Goal: Task Accomplishment & Management: Manage account settings

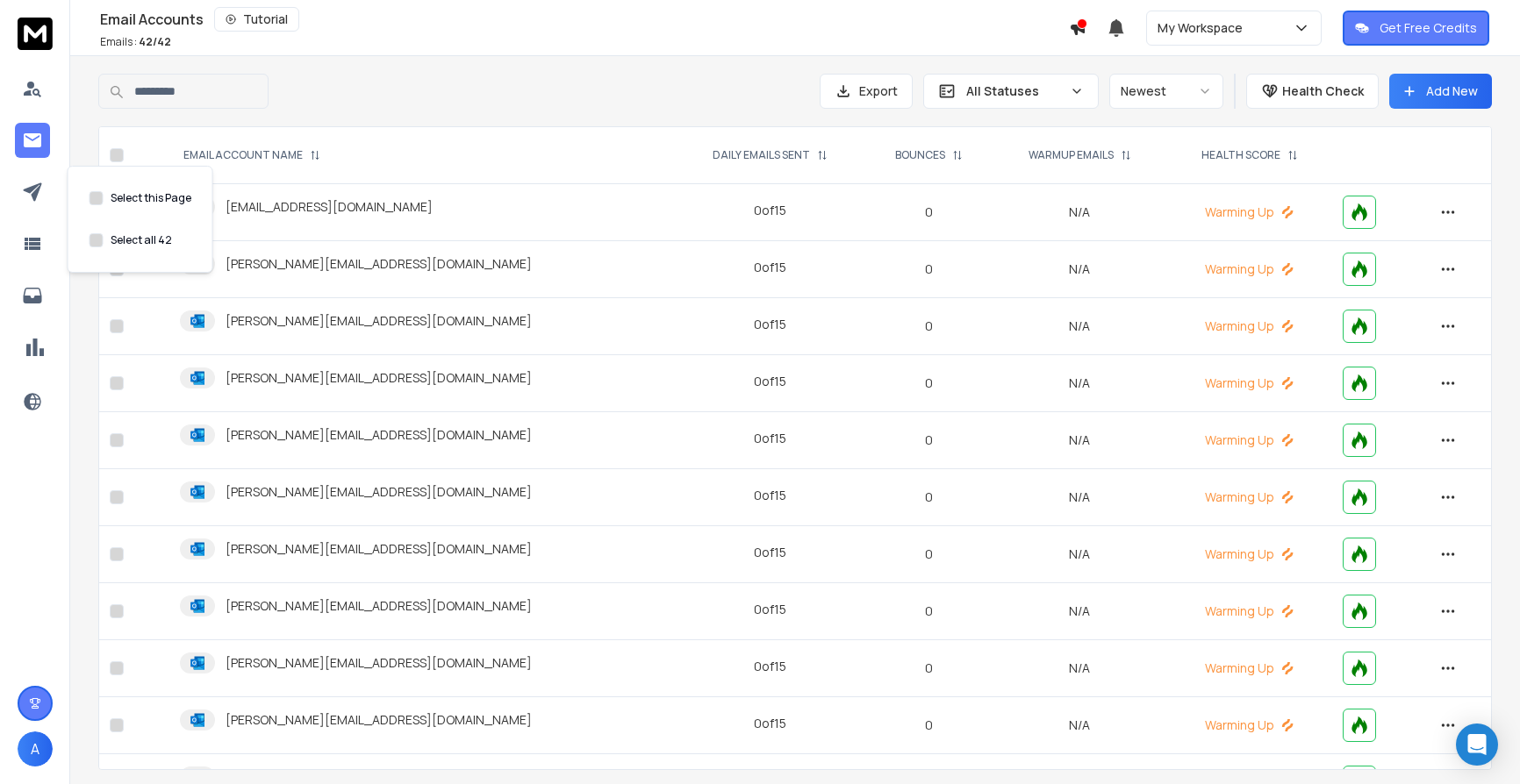
click at [115, 152] on button "Select this Page" at bounding box center [117, 155] width 14 height 14
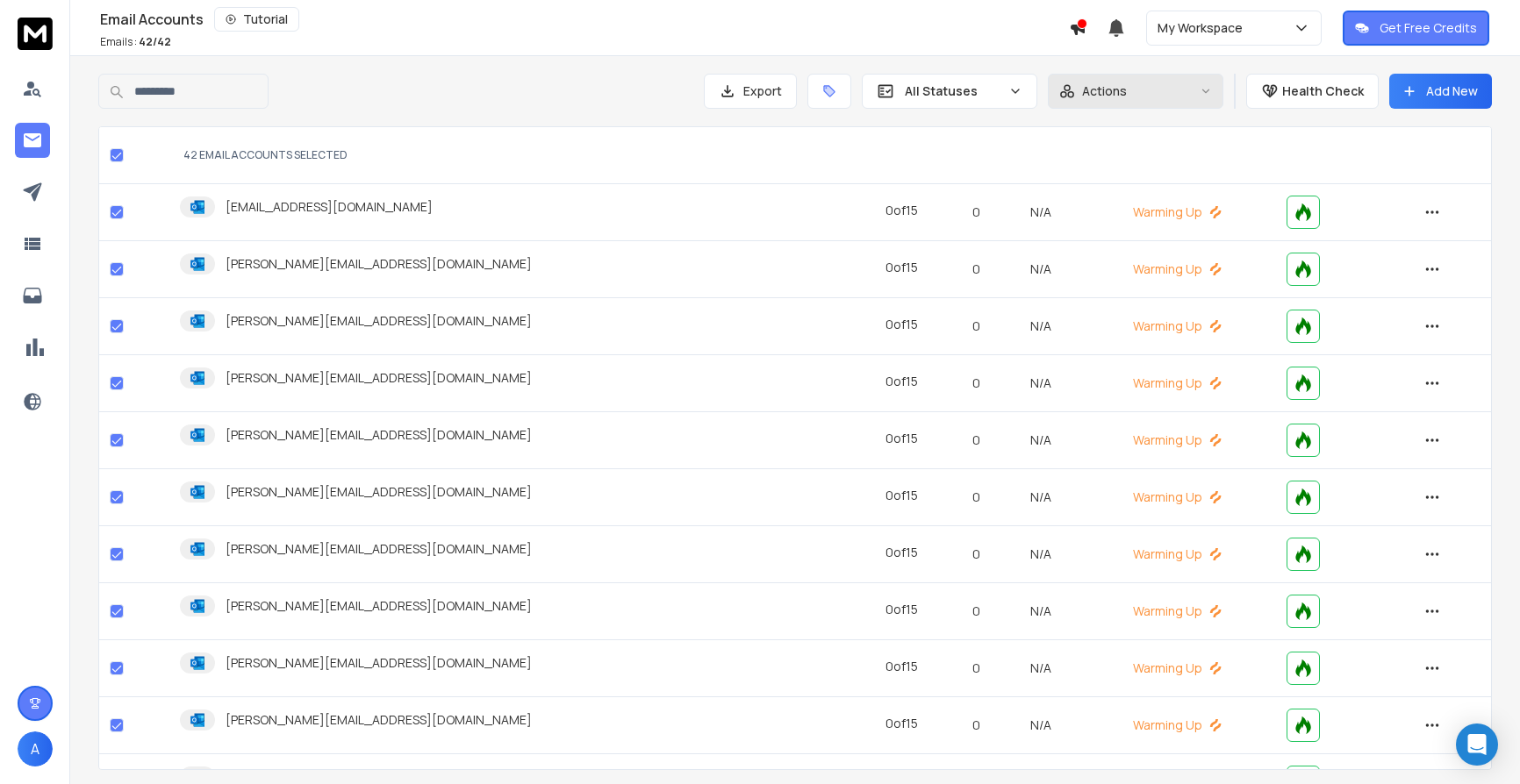
click at [1146, 100] on button "Actions" at bounding box center [1135, 91] width 176 height 35
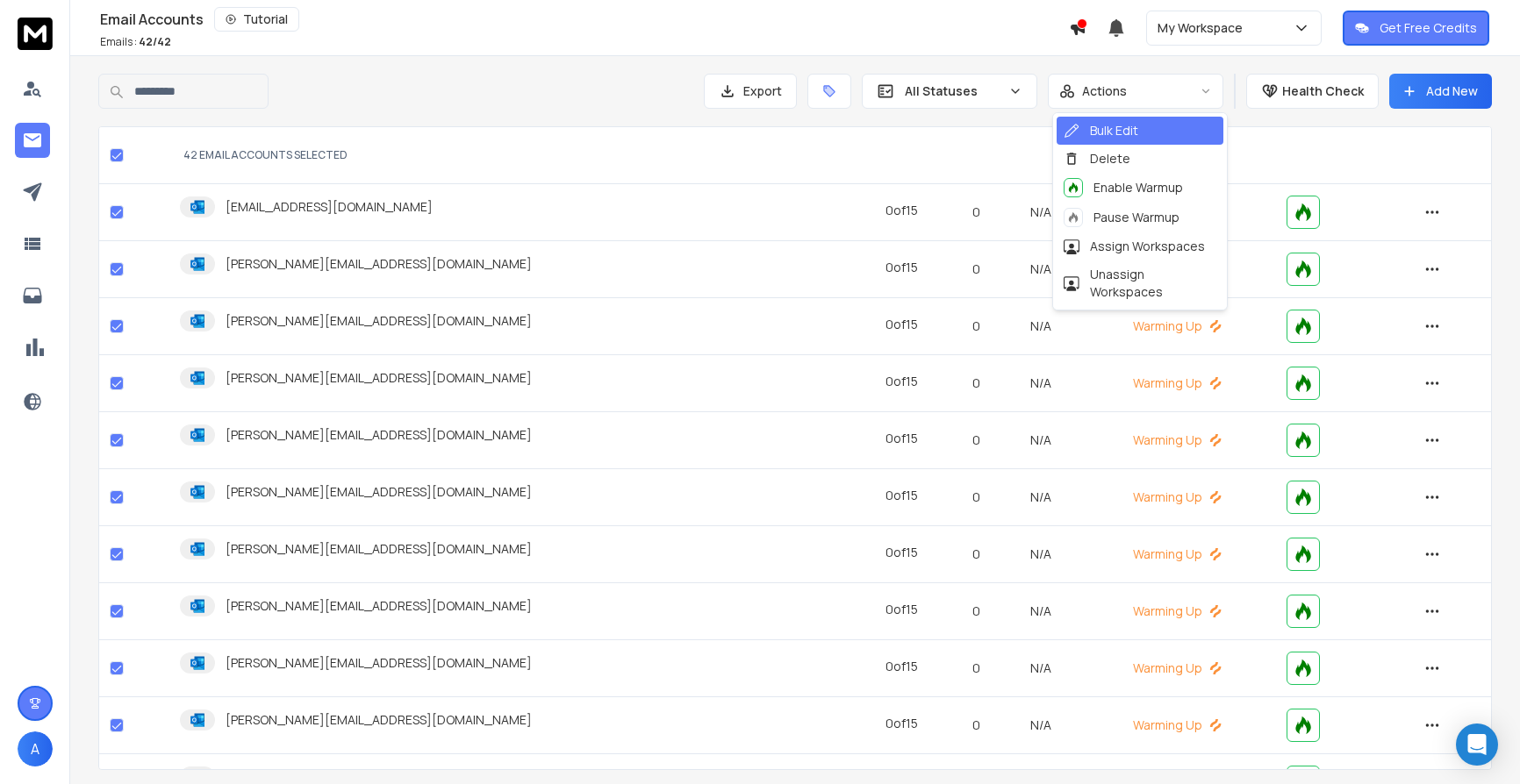
click at [1125, 139] on div "Bulk Edit" at bounding box center [1139, 131] width 167 height 28
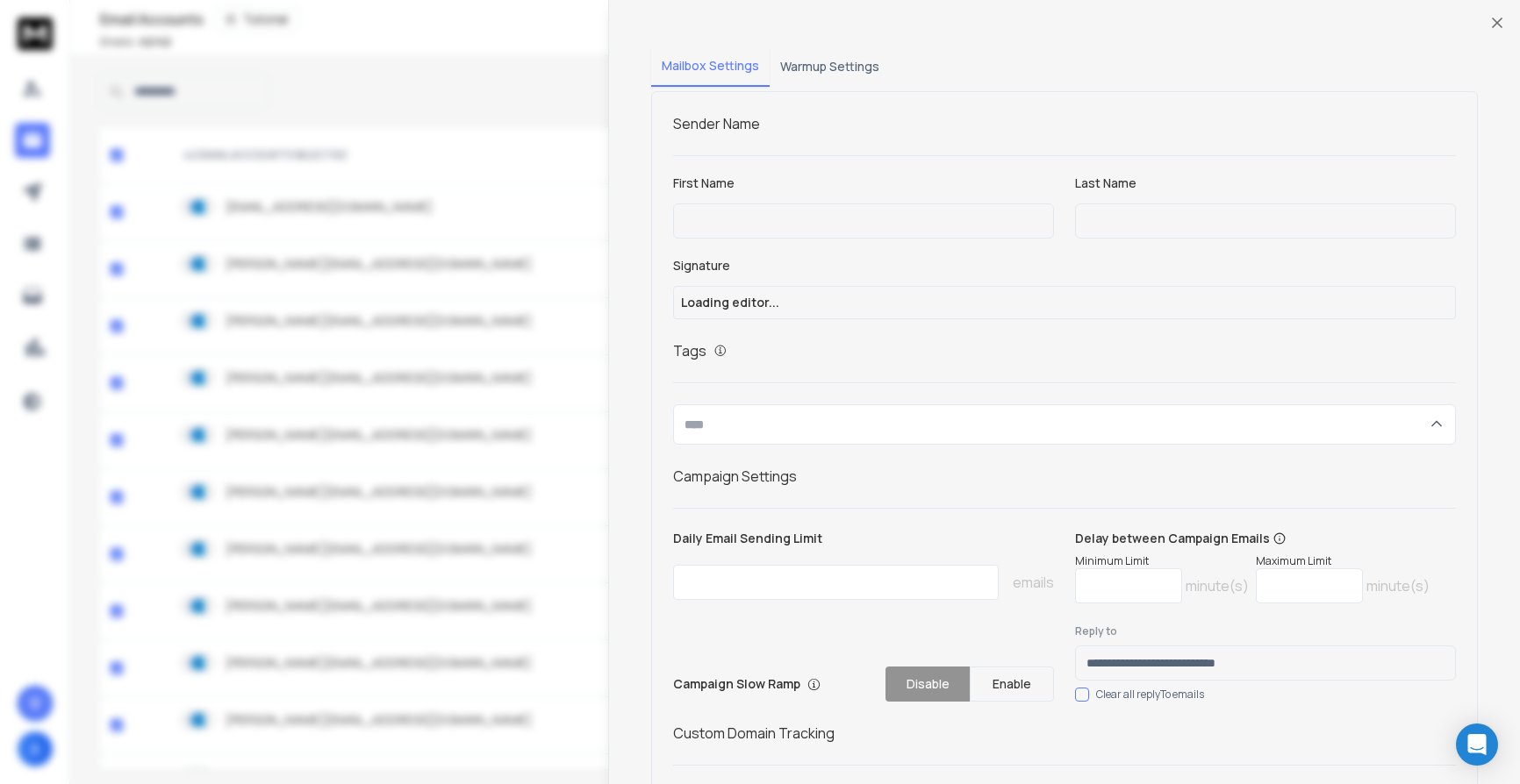
click at [802, 75] on button "Warmup Settings" at bounding box center [829, 67] width 120 height 39
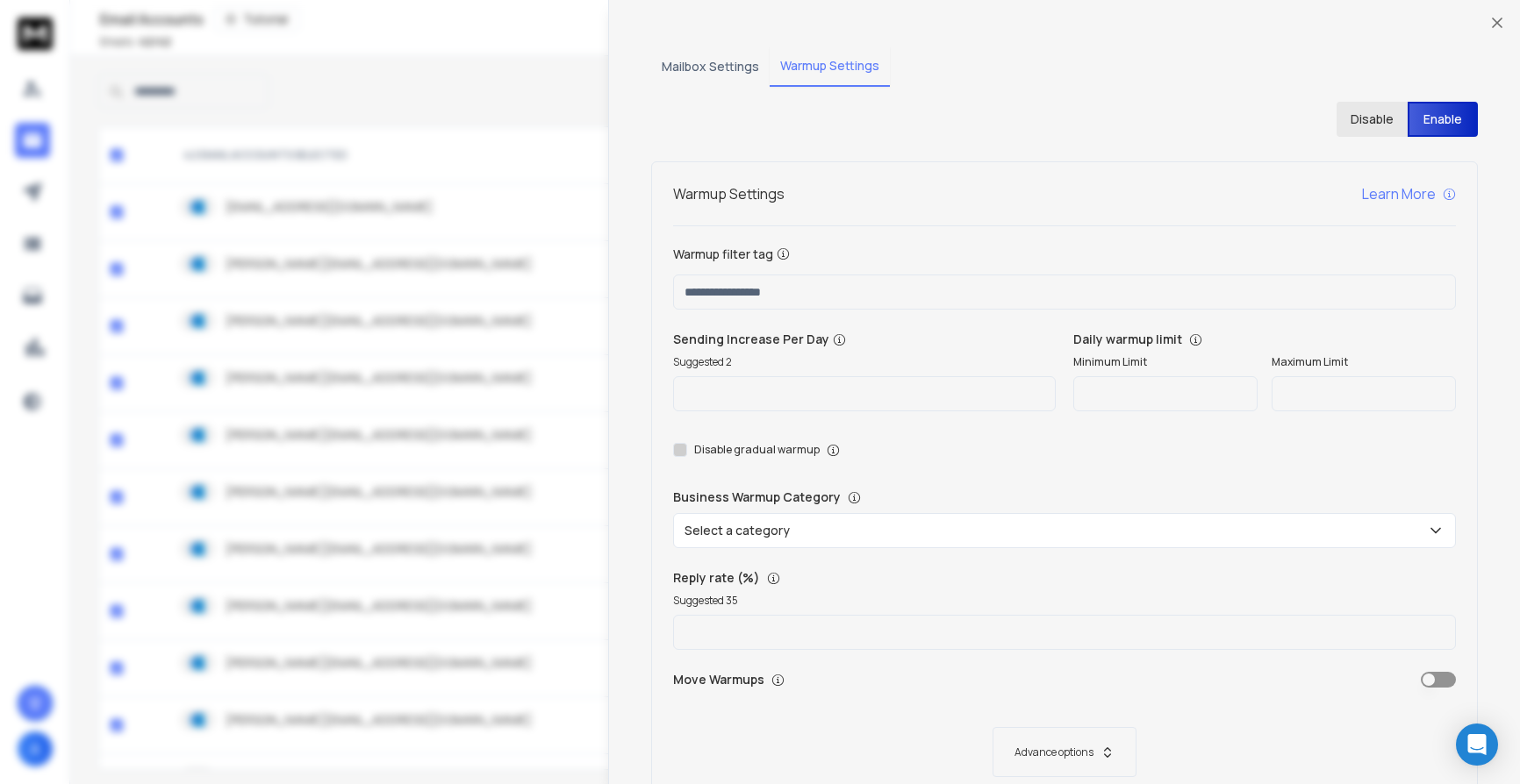
click at [910, 407] on input "number" at bounding box center [864, 394] width 382 height 35
type input "*"
click at [1120, 397] on input "number" at bounding box center [1165, 394] width 185 height 35
type input "**"
click at [1335, 409] on input "number" at bounding box center [1364, 394] width 185 height 35
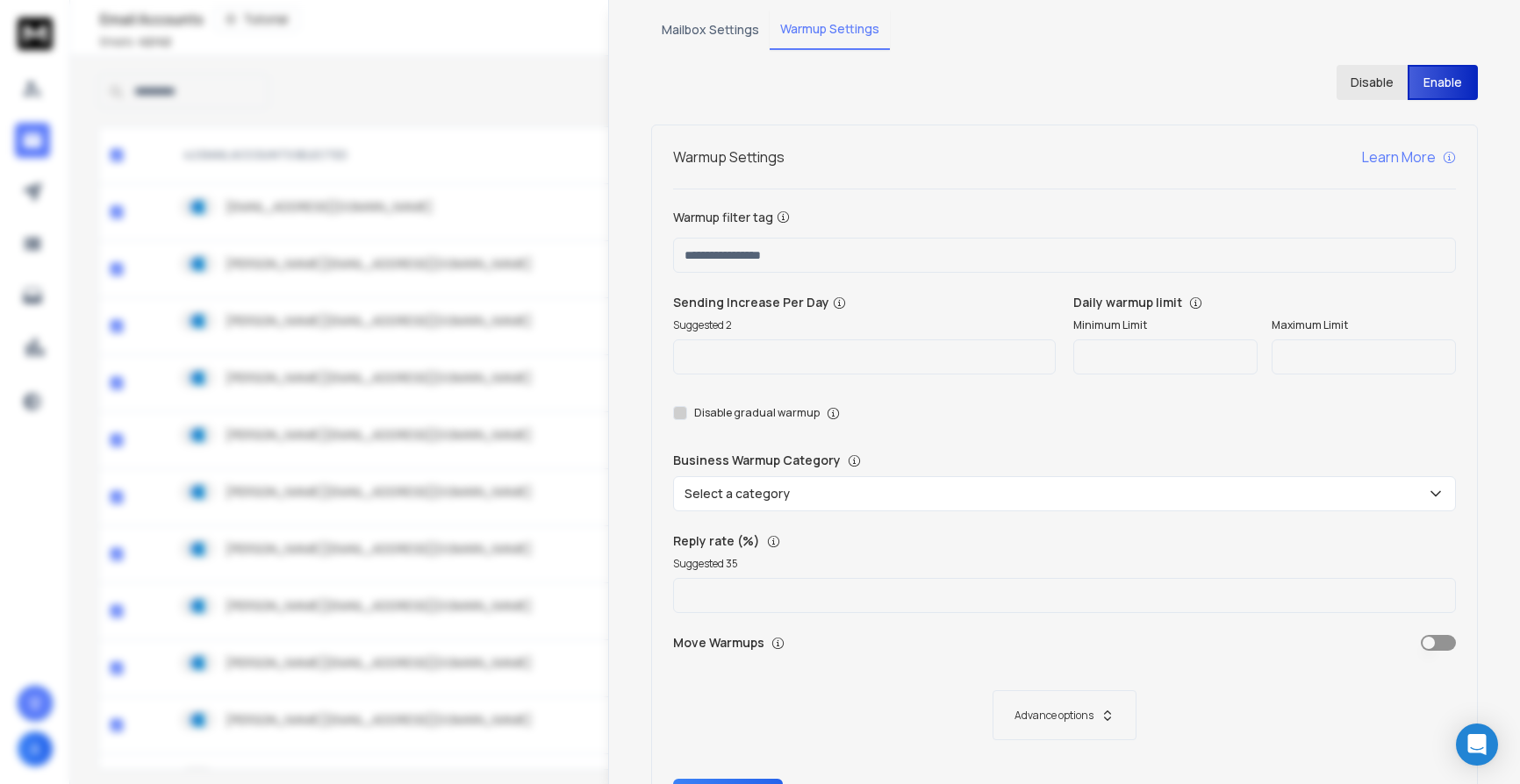
scroll to position [138, 0]
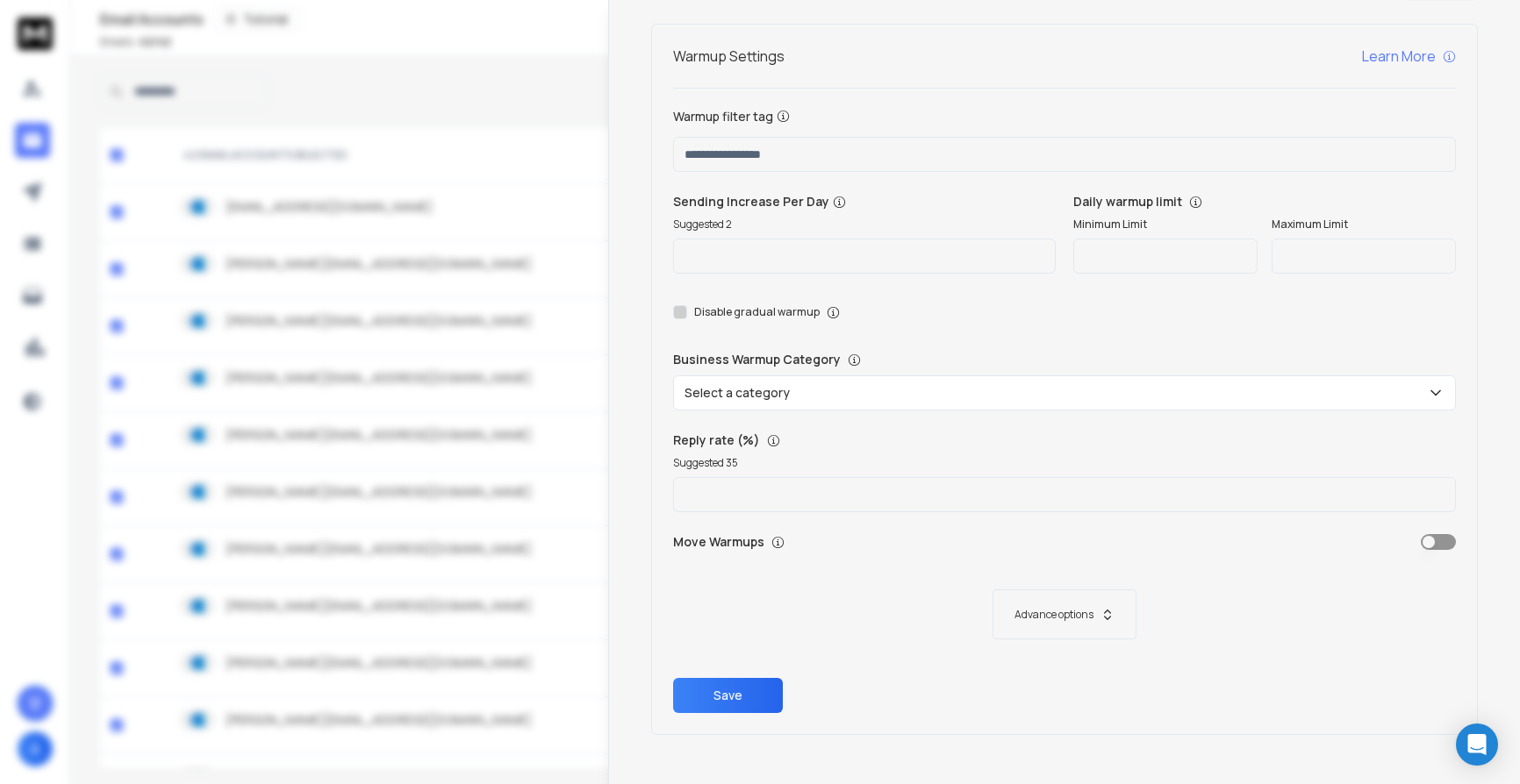
type input "**"
click at [878, 490] on input "number" at bounding box center [1064, 494] width 783 height 35
type input "**"
click at [1061, 613] on p "Advance options" at bounding box center [1054, 615] width 79 height 14
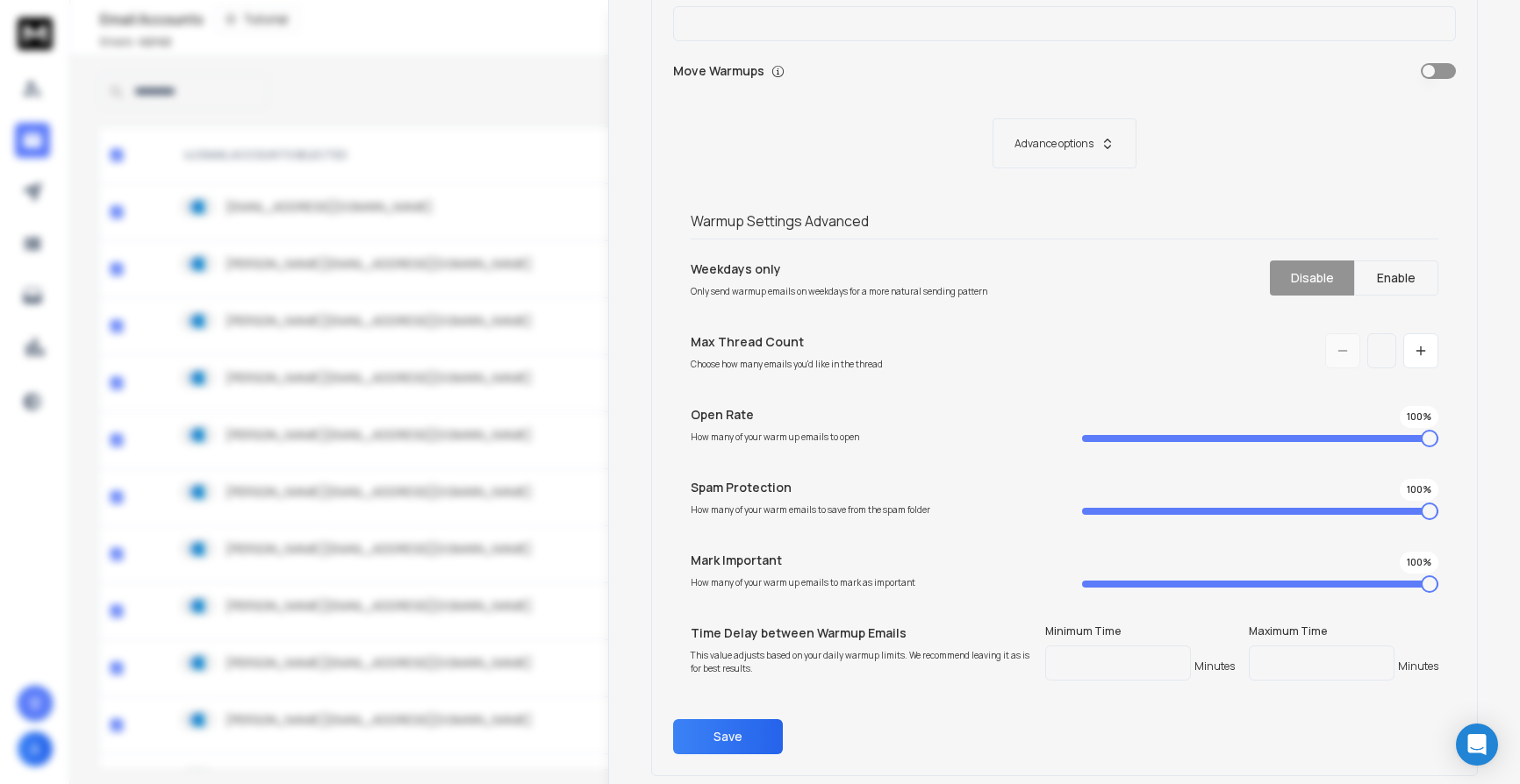
scroll to position [650, 0]
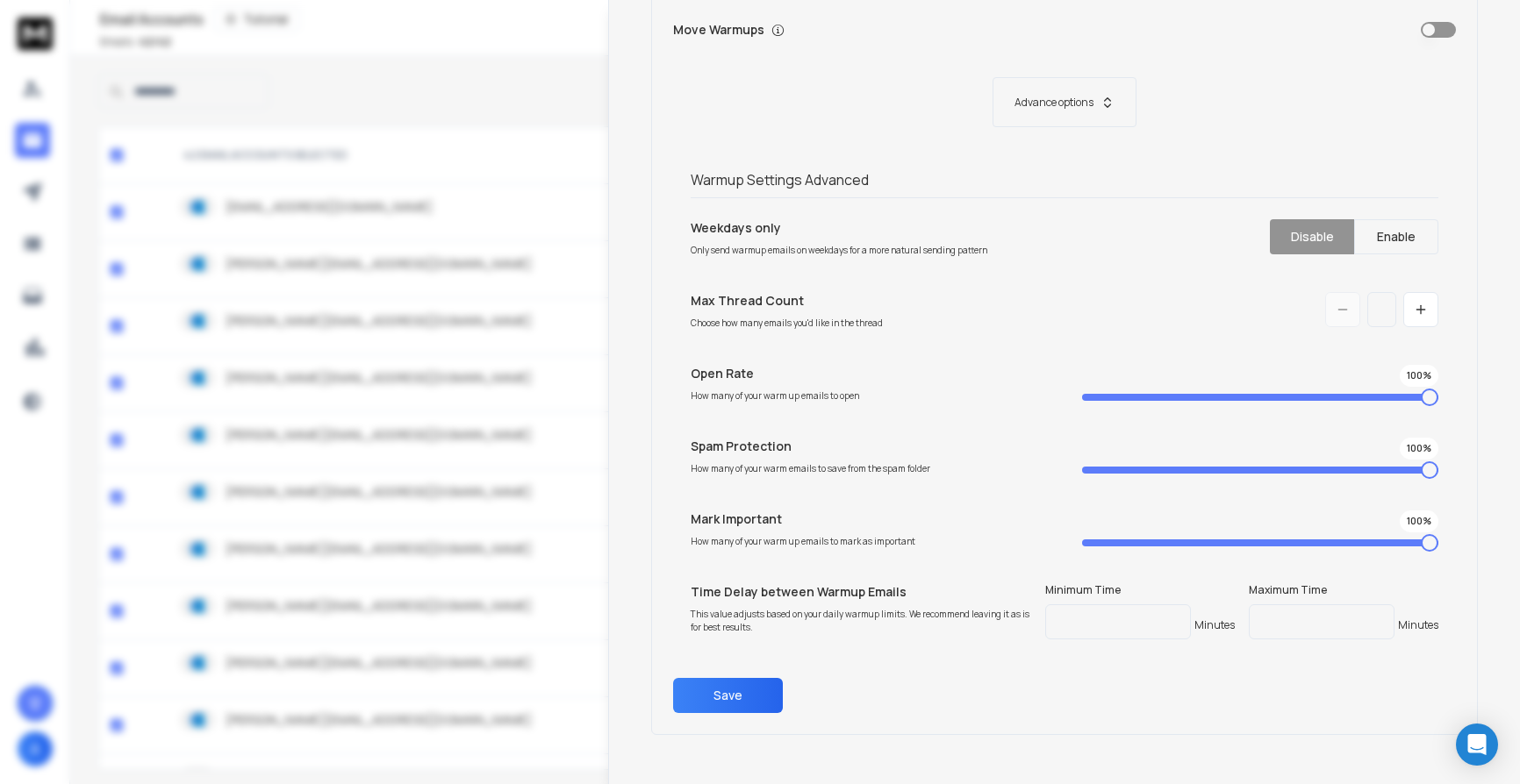
click at [1062, 625] on input "number" at bounding box center [1117, 622] width 146 height 35
type input "**"
click at [1249, 621] on input "number" at bounding box center [1321, 622] width 146 height 35
type input "**"
click at [700, 682] on button "Save" at bounding box center [728, 696] width 110 height 35
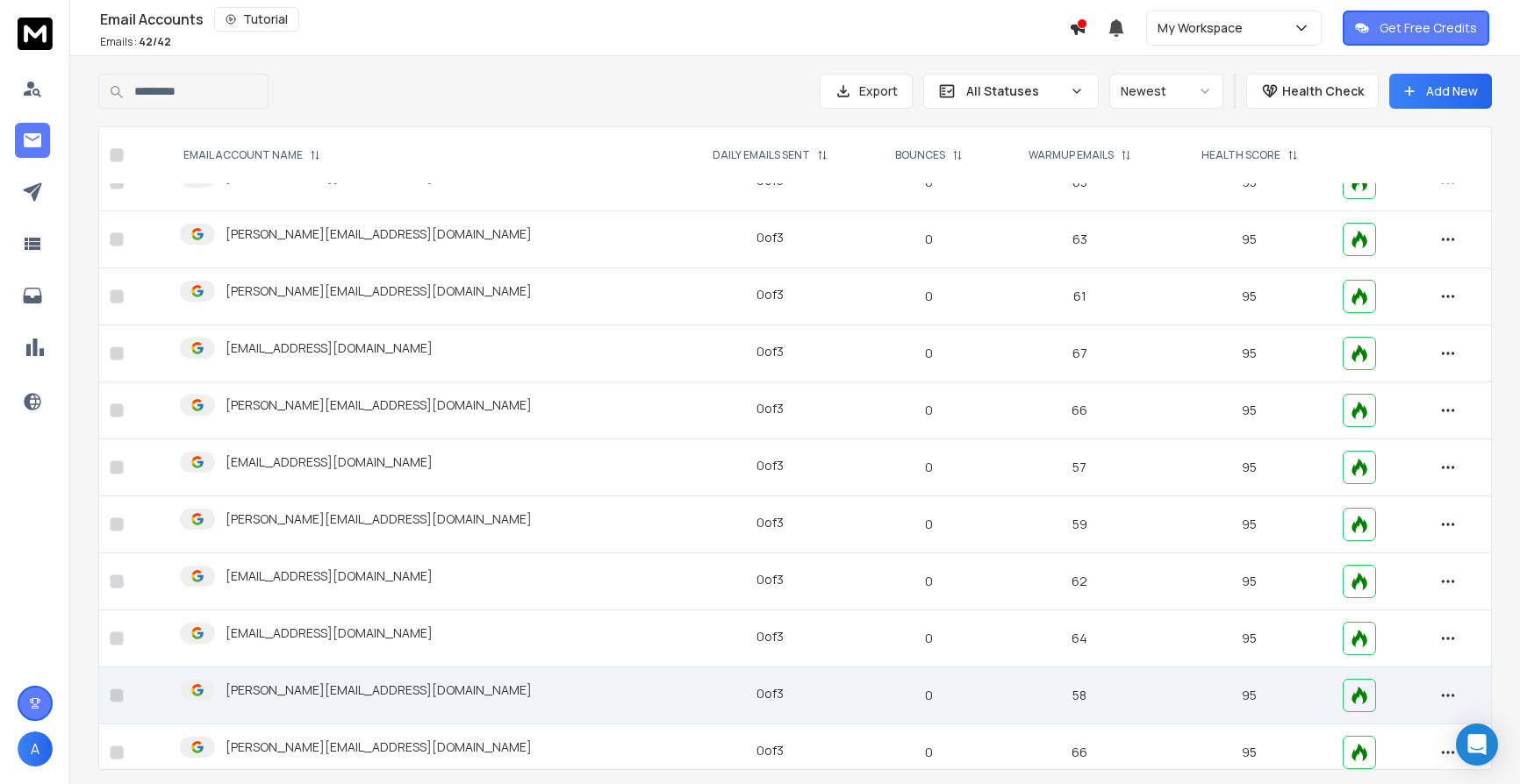
scroll to position [0, 0]
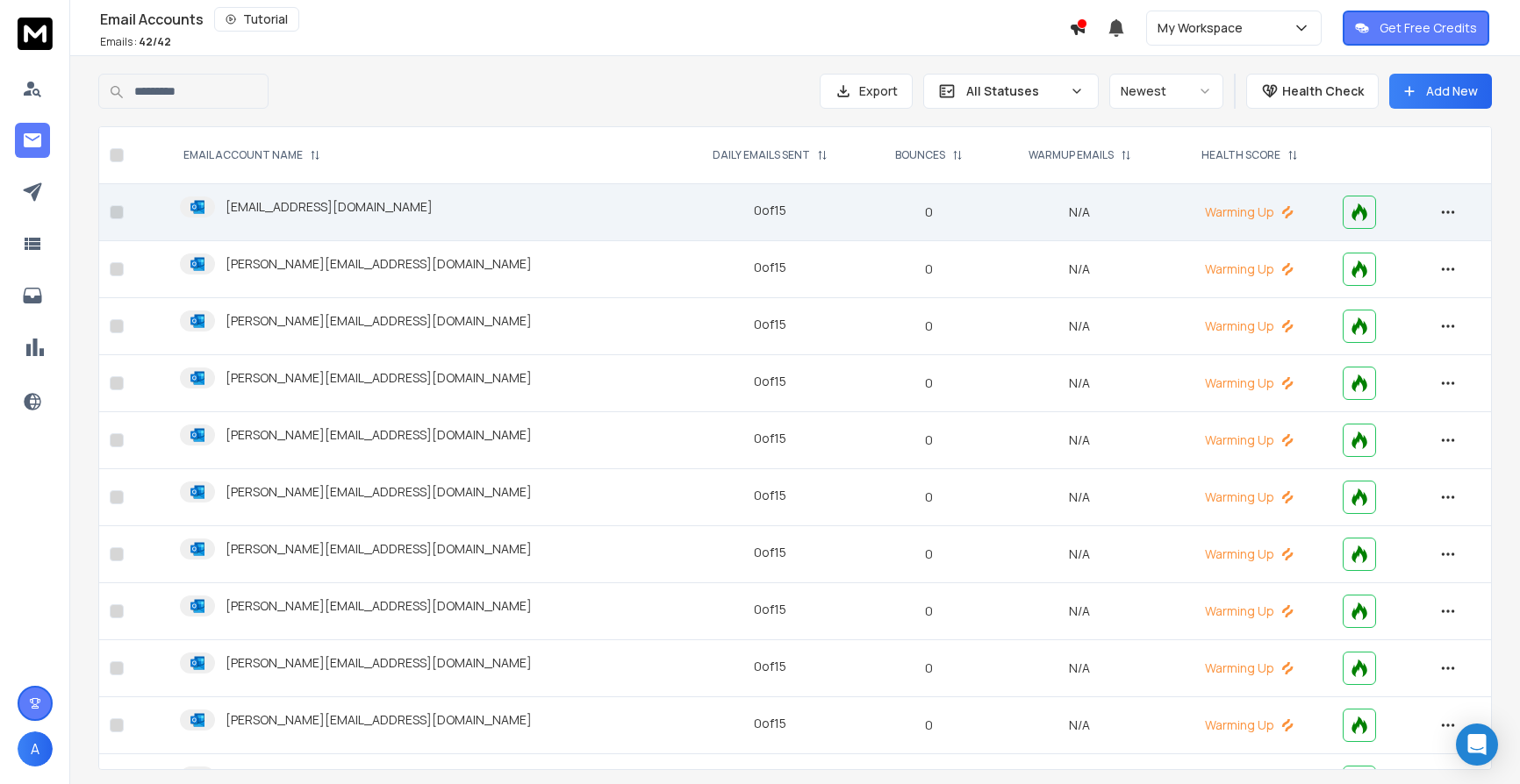
click at [563, 221] on td "[EMAIL_ADDRESS][DOMAIN_NAME]" at bounding box center [422, 213] width 505 height 57
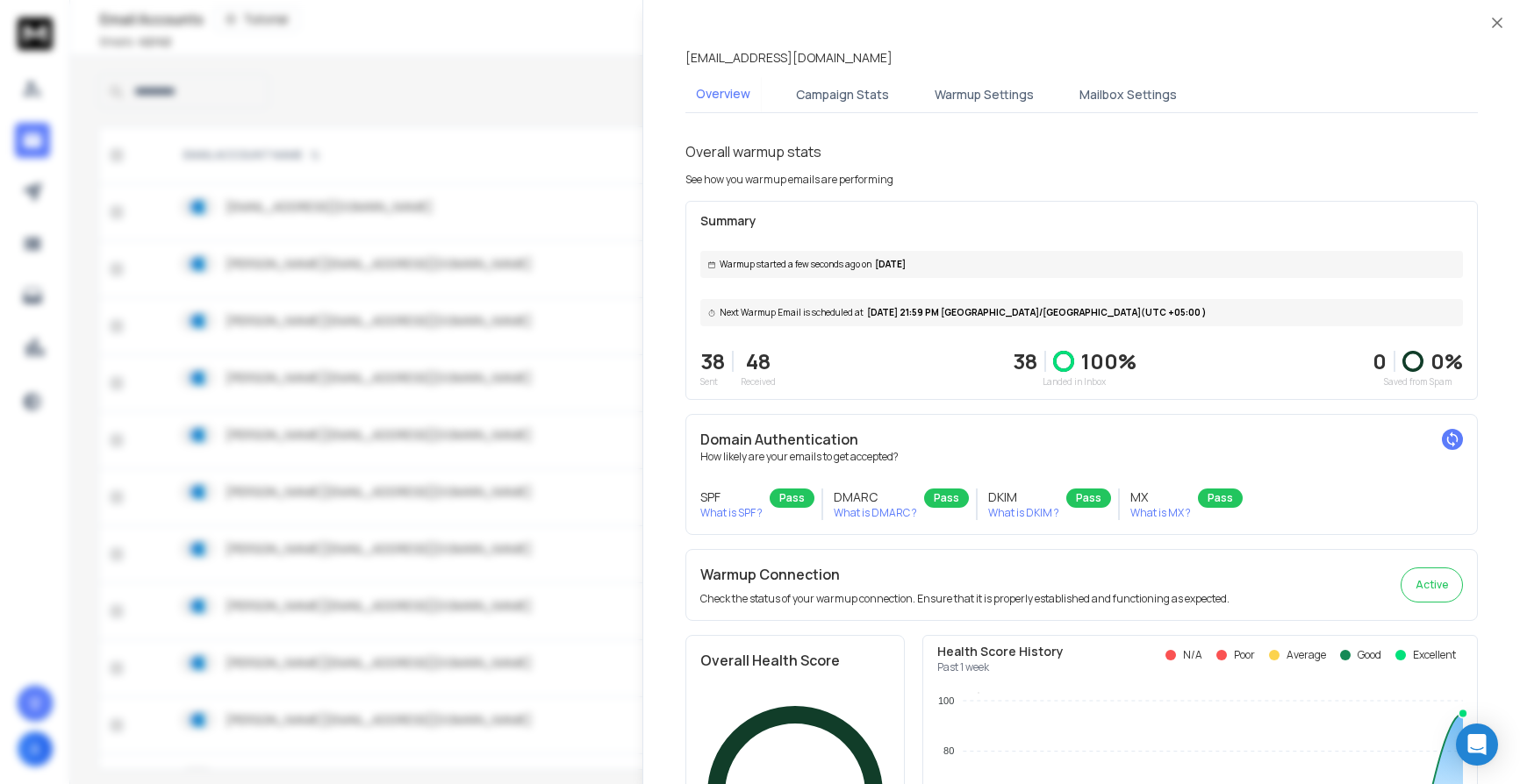
scroll to position [360, 0]
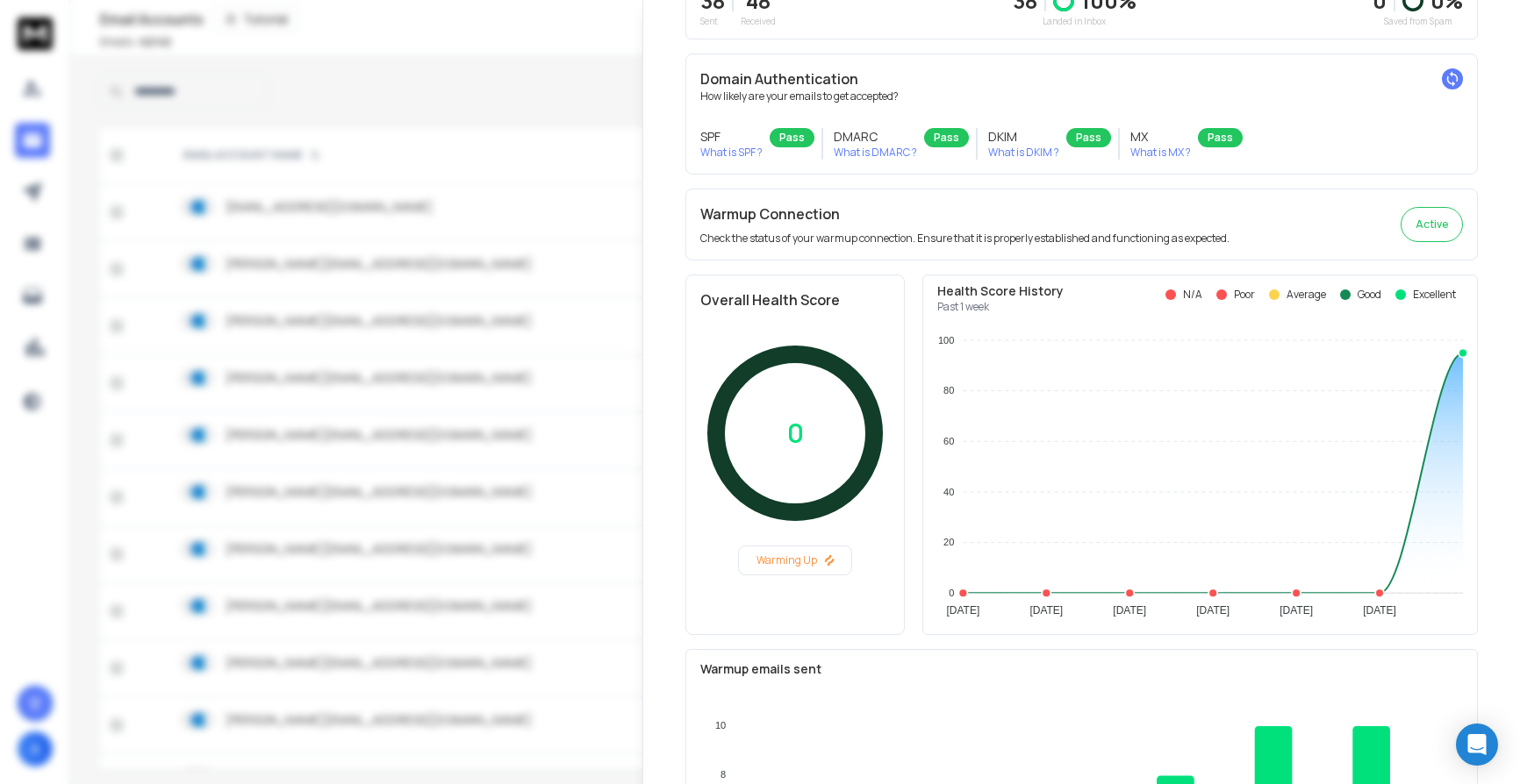
click at [576, 328] on div at bounding box center [760, 392] width 1520 height 784
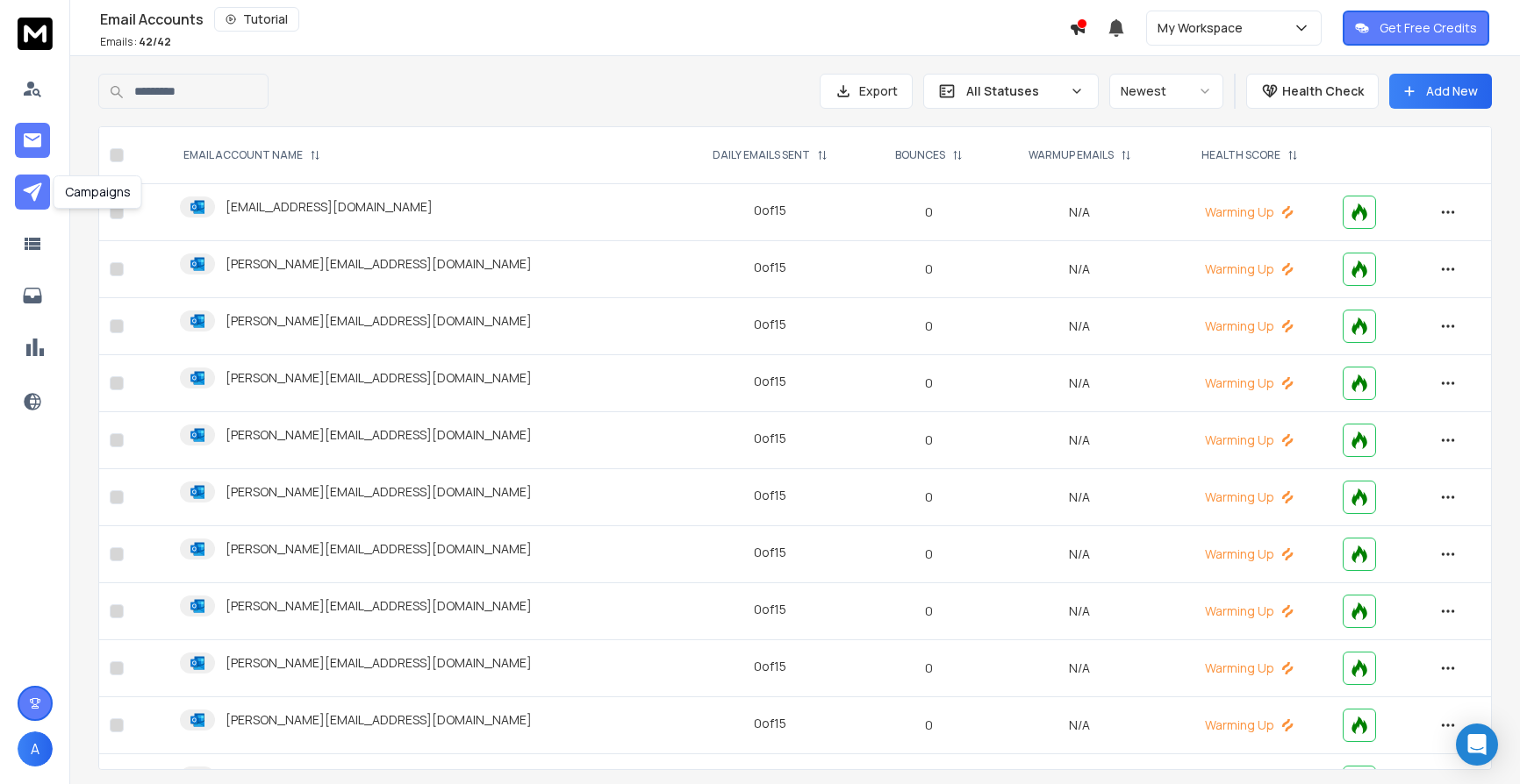
click at [27, 194] on icon at bounding box center [33, 192] width 21 height 21
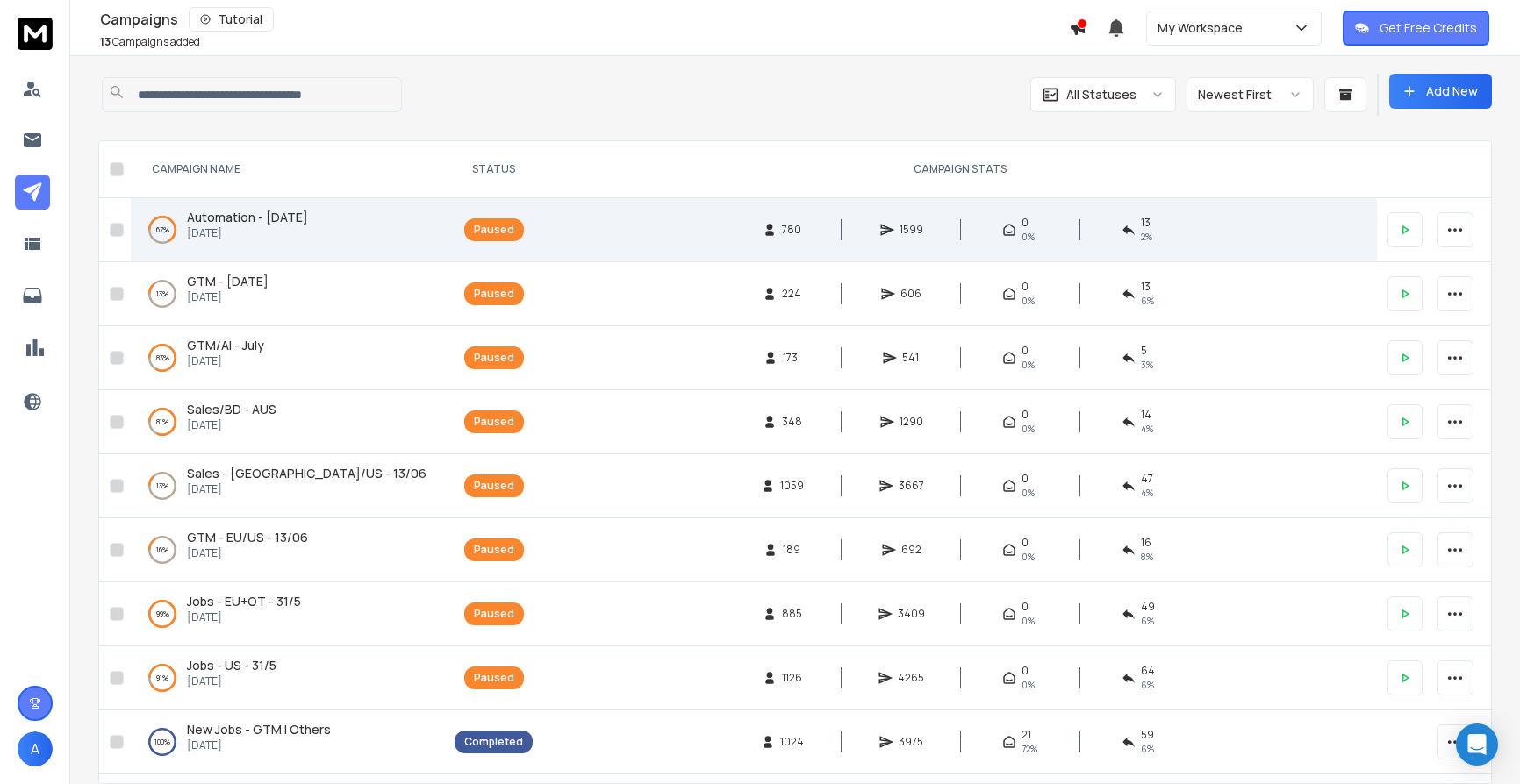
click at [408, 238] on div "67 % Automation - Aug.25 2 months ago" at bounding box center [287, 230] width 278 height 42
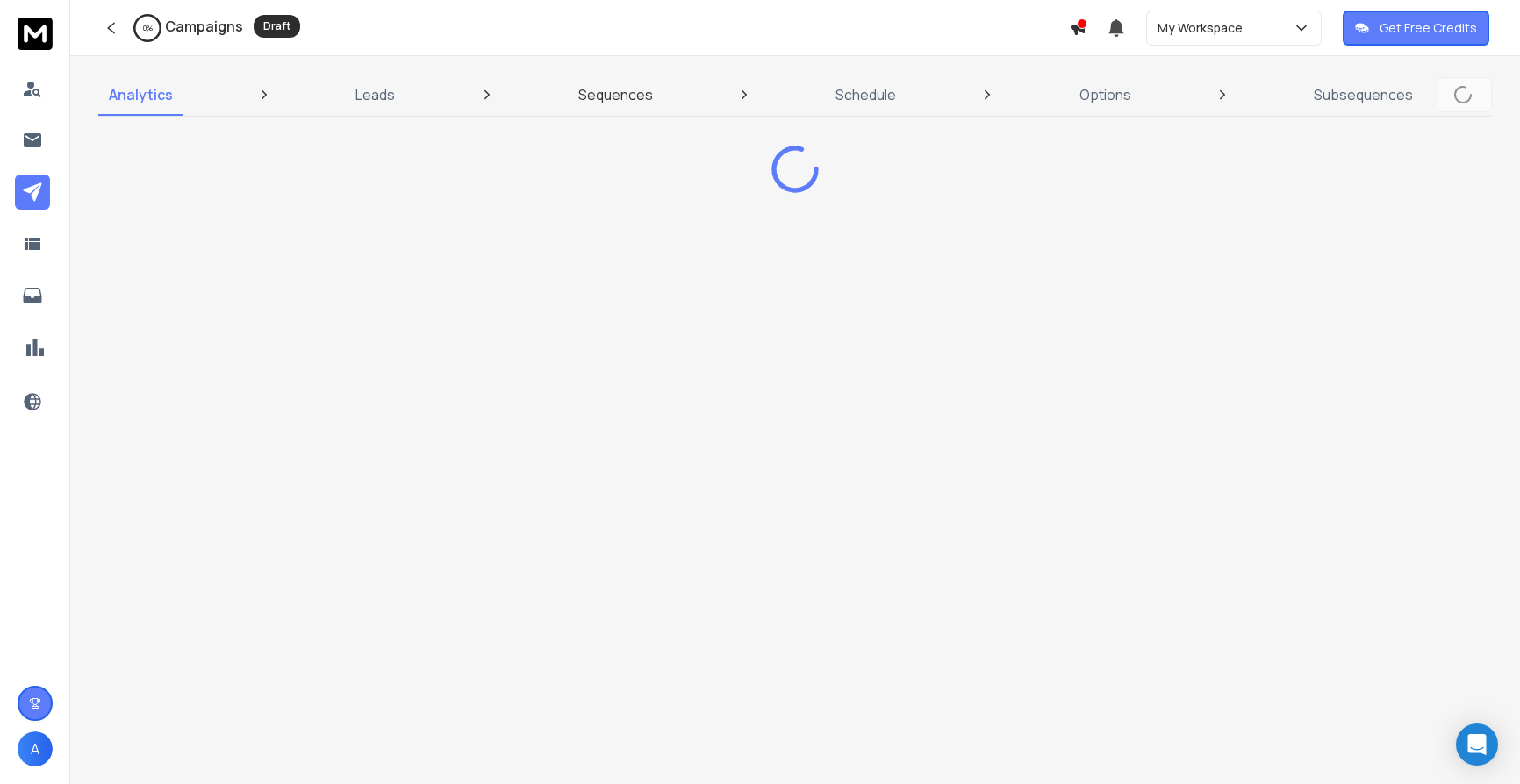
click at [594, 96] on p "Sequences" at bounding box center [616, 94] width 74 height 21
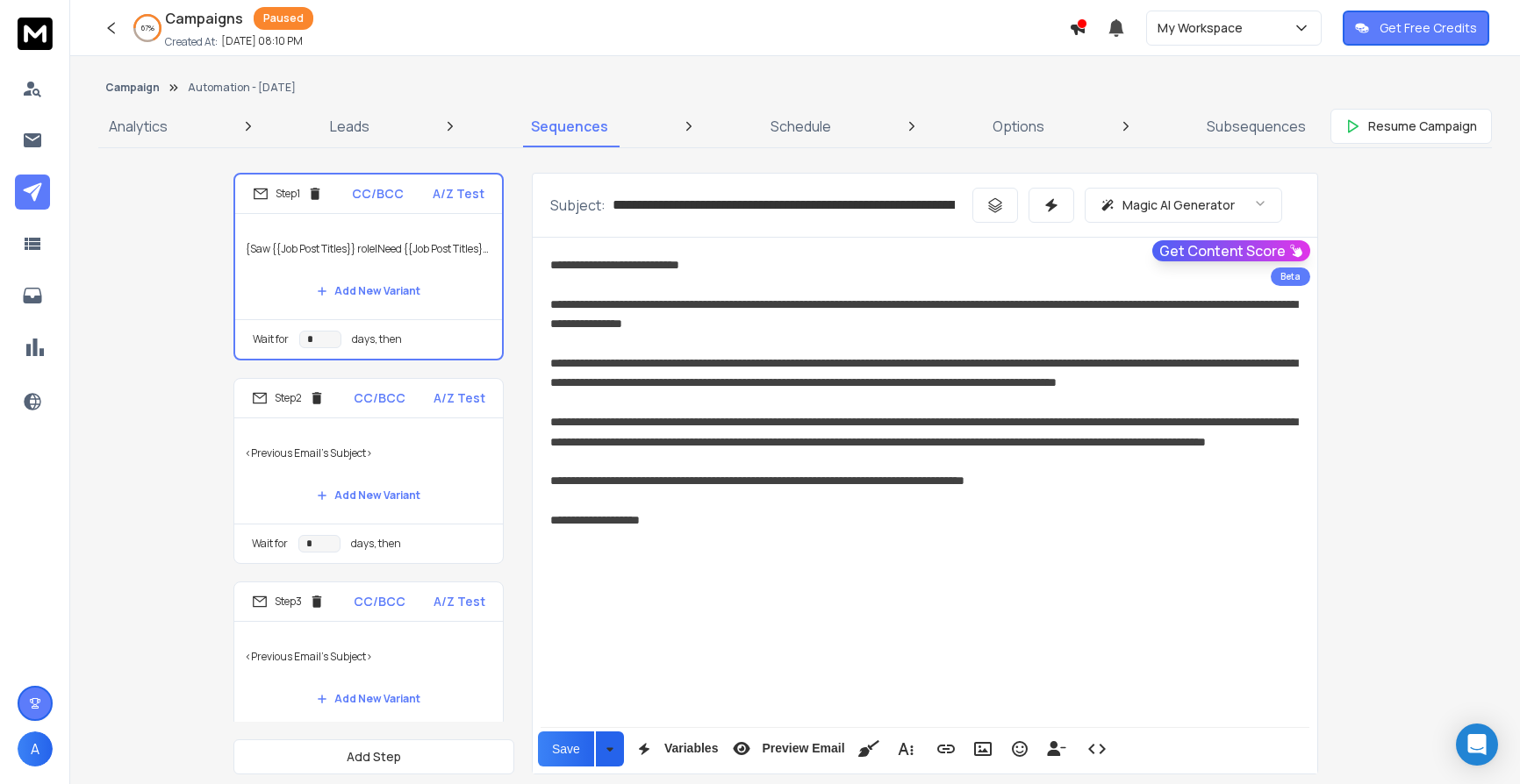
click at [391, 450] on p "<Previous Email's Subject>" at bounding box center [368, 454] width 247 height 49
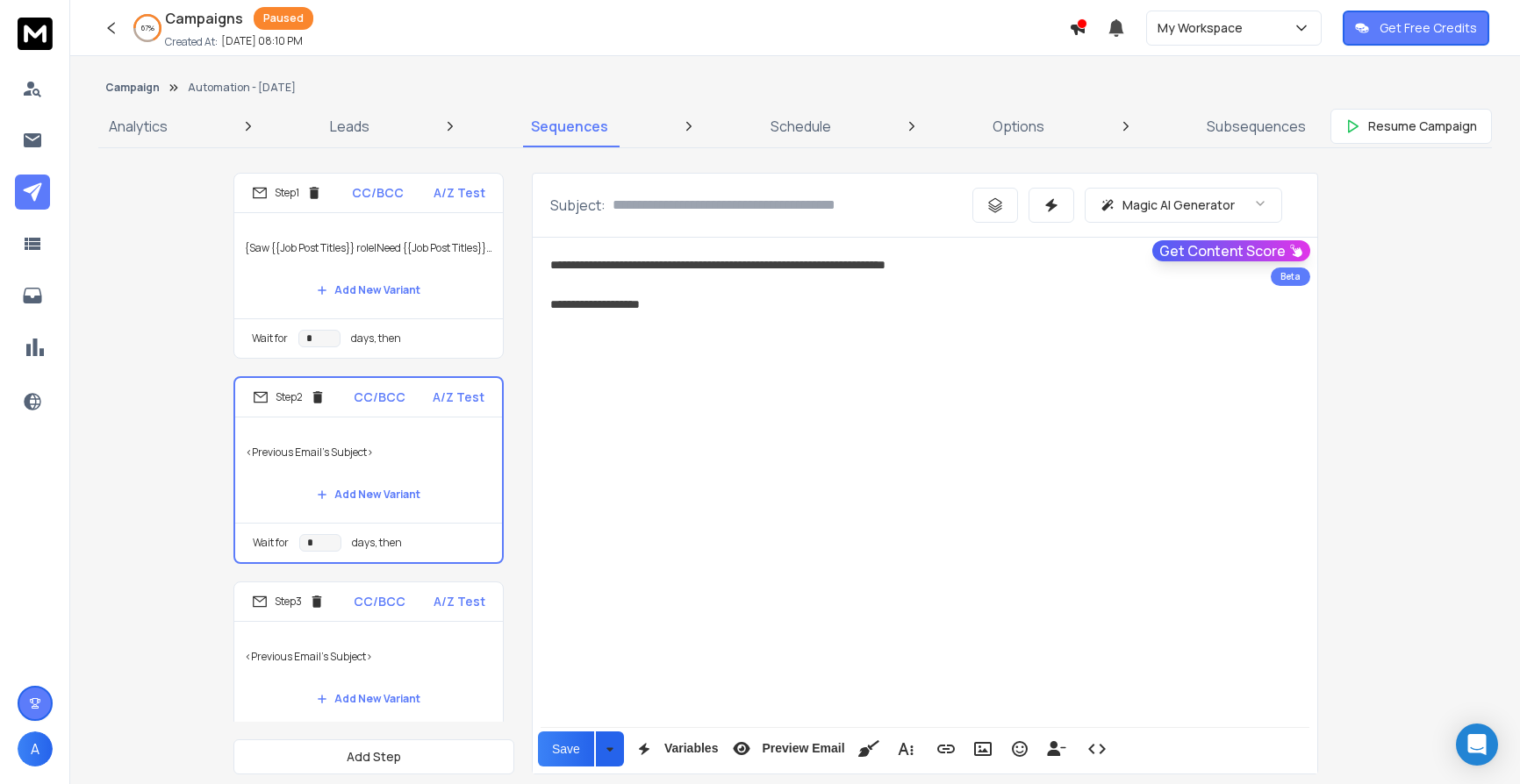
click at [360, 651] on p "<Previous Email's Subject>" at bounding box center [368, 657] width 247 height 49
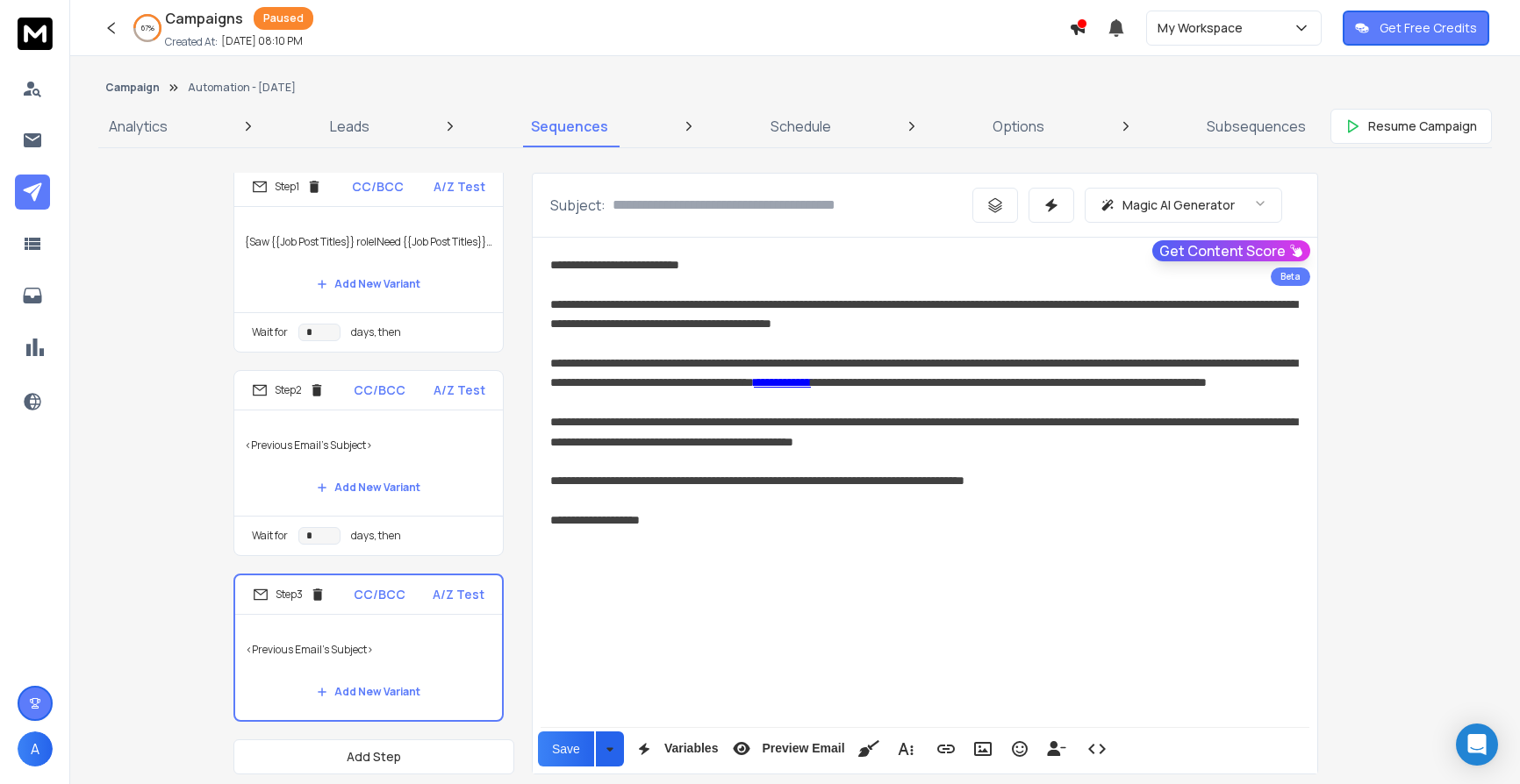
scroll to position [15, 0]
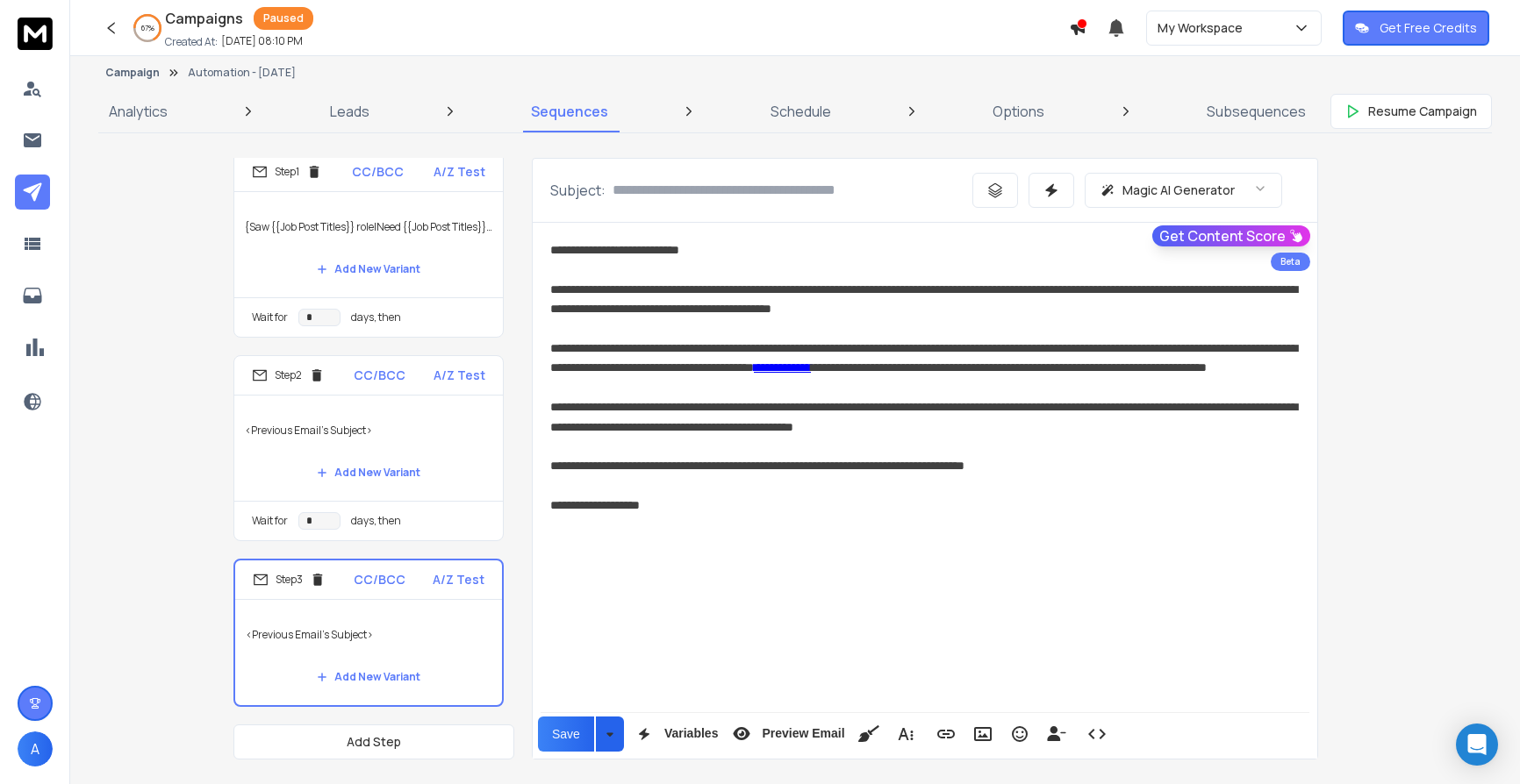
click at [811, 373] on u "**********" at bounding box center [782, 367] width 57 height 12
click at [981, 411] on icon "button" at bounding box center [987, 411] width 12 height 12
click at [28, 199] on icon at bounding box center [33, 192] width 21 height 21
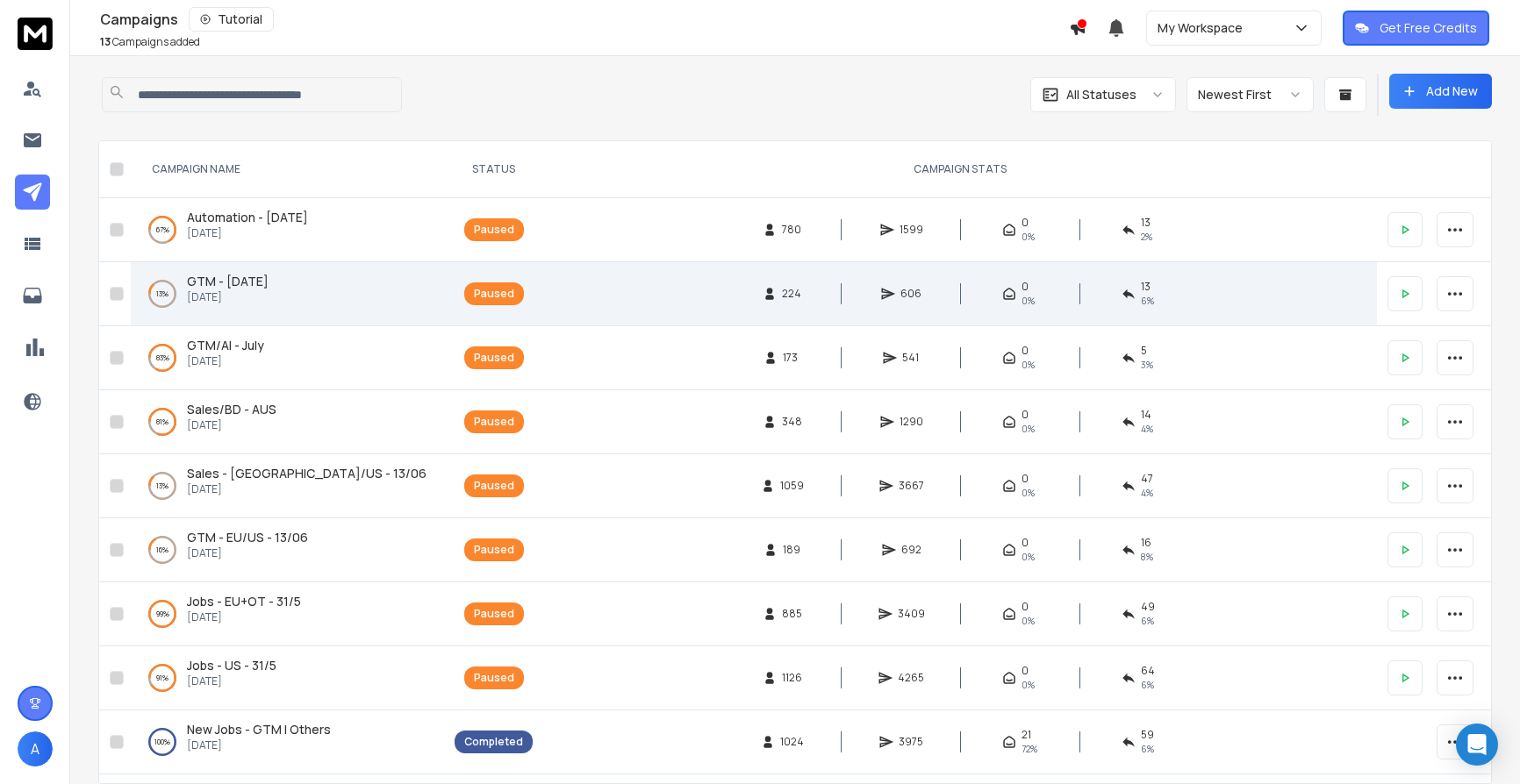
click at [226, 318] on td "13 % GTM - Aug.25 2 months ago" at bounding box center [287, 294] width 314 height 64
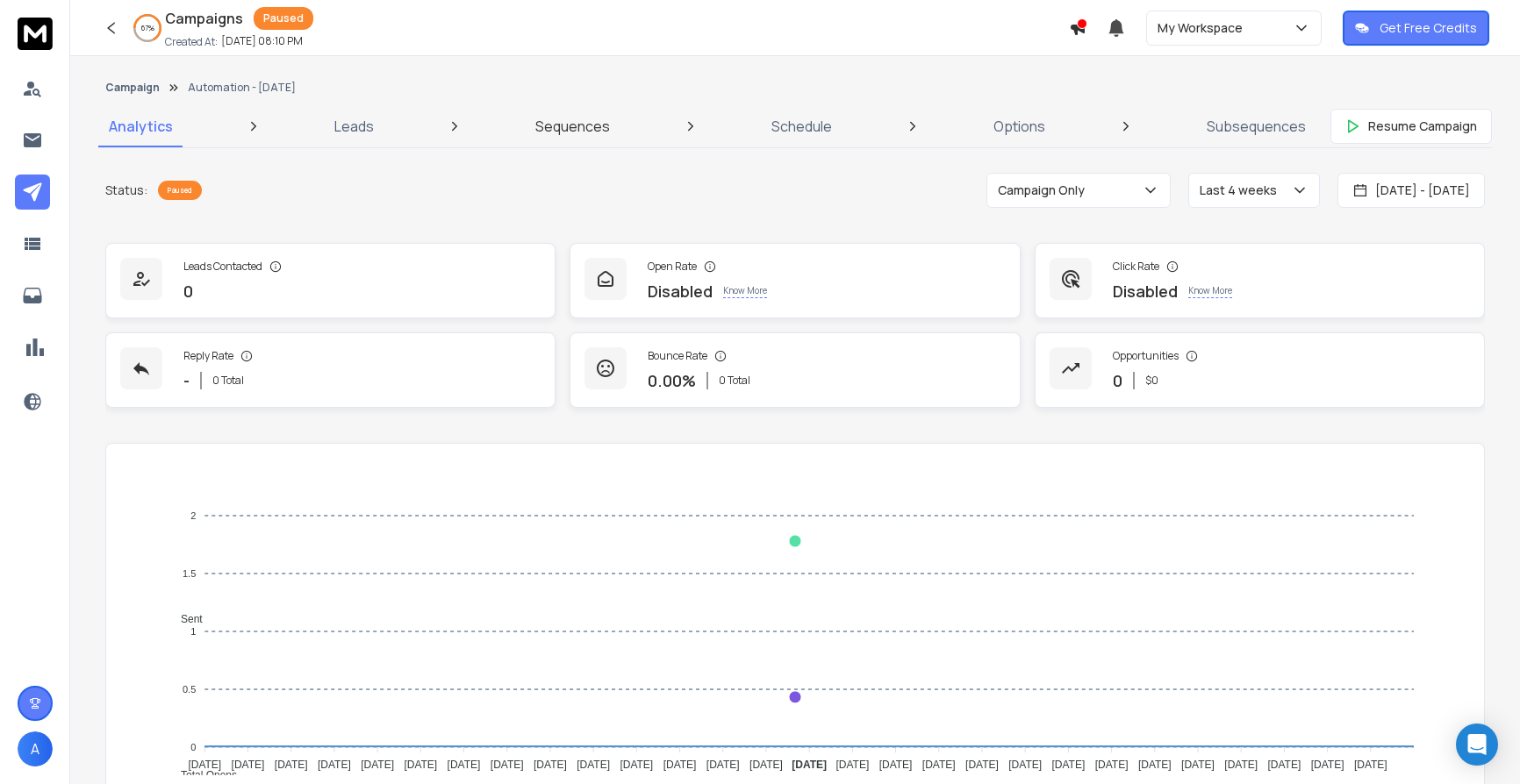
click at [583, 123] on p "Sequences" at bounding box center [572, 126] width 74 height 21
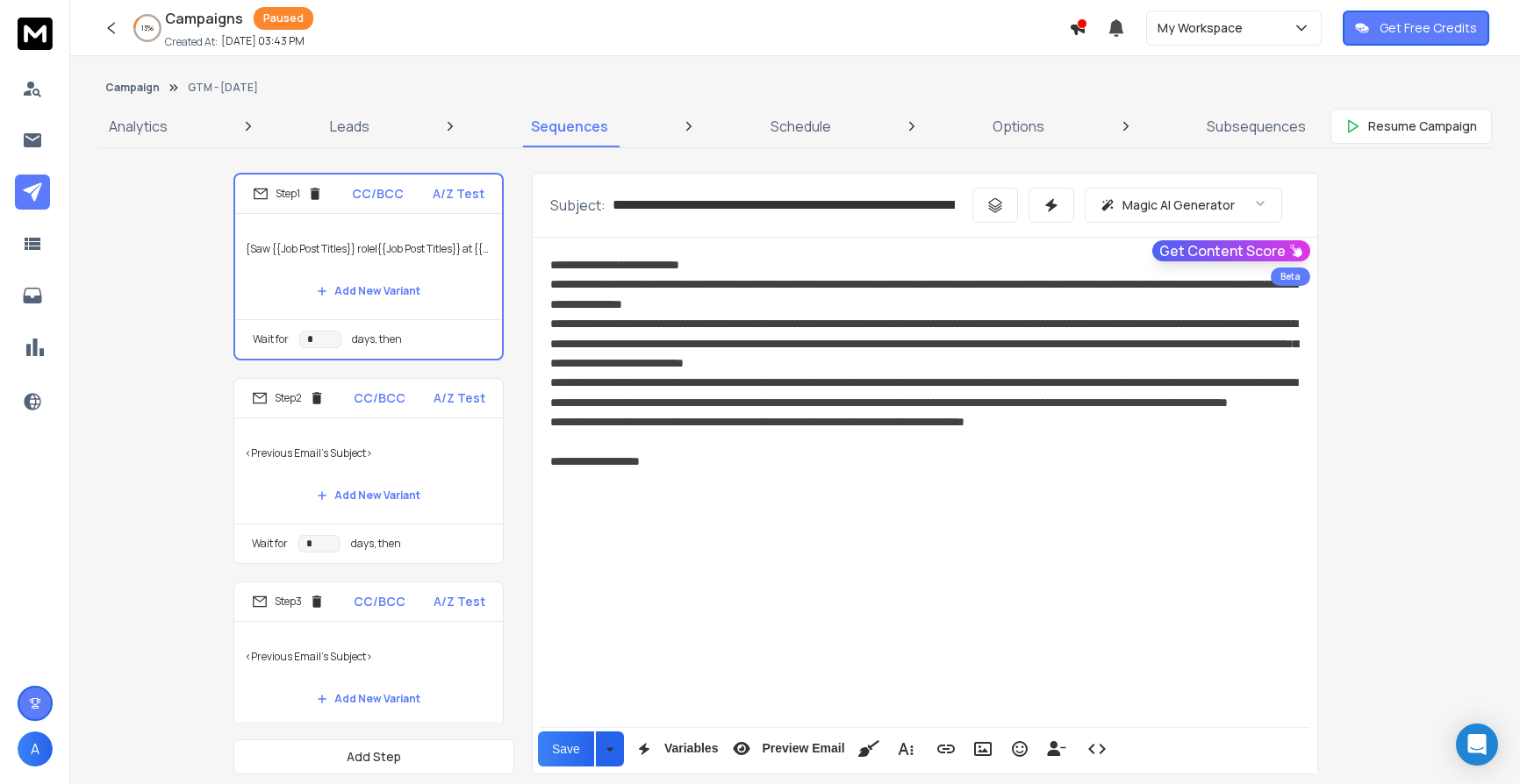
click at [364, 451] on p "<Previous Email's Subject>" at bounding box center [368, 454] width 247 height 49
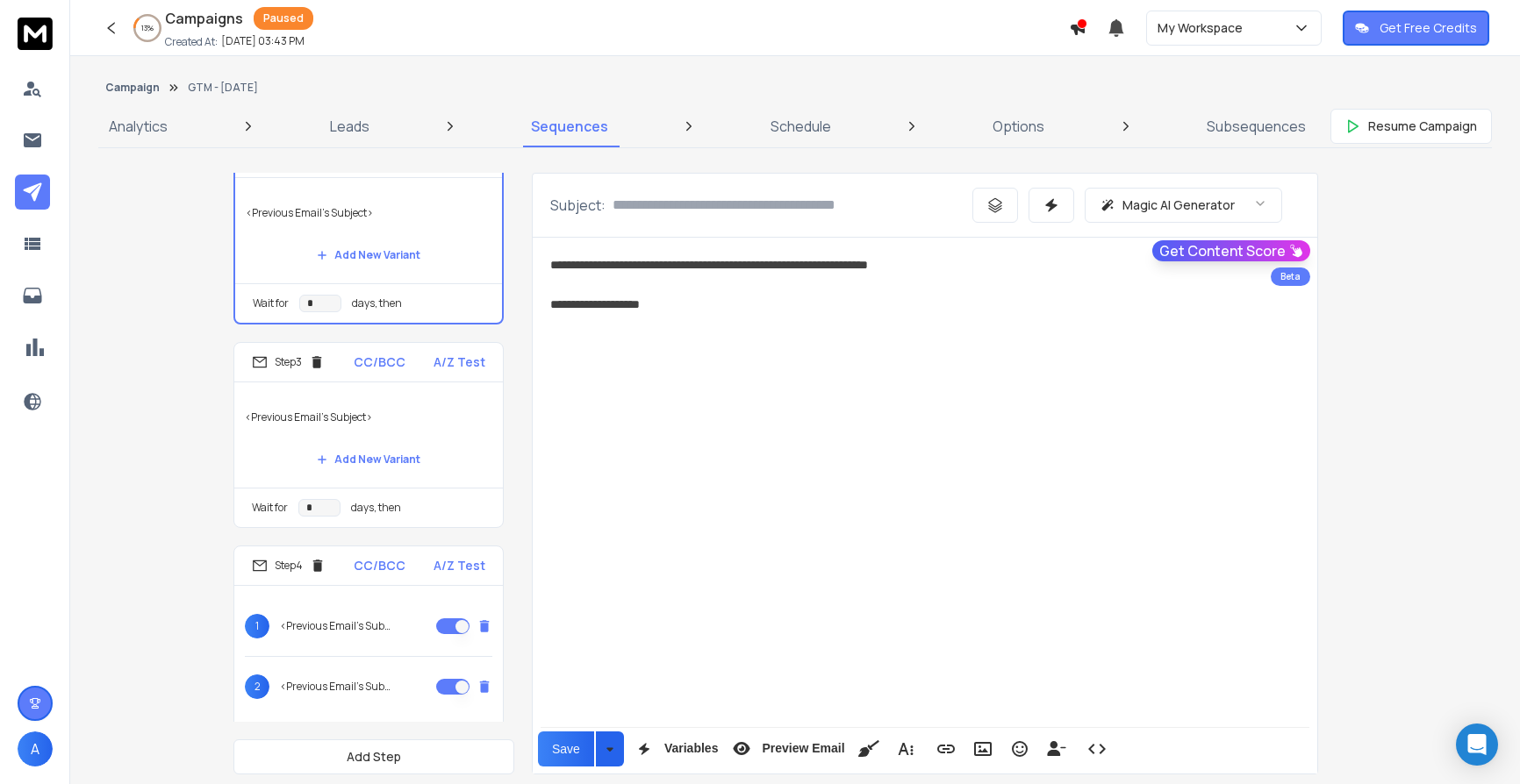
scroll to position [256, 0]
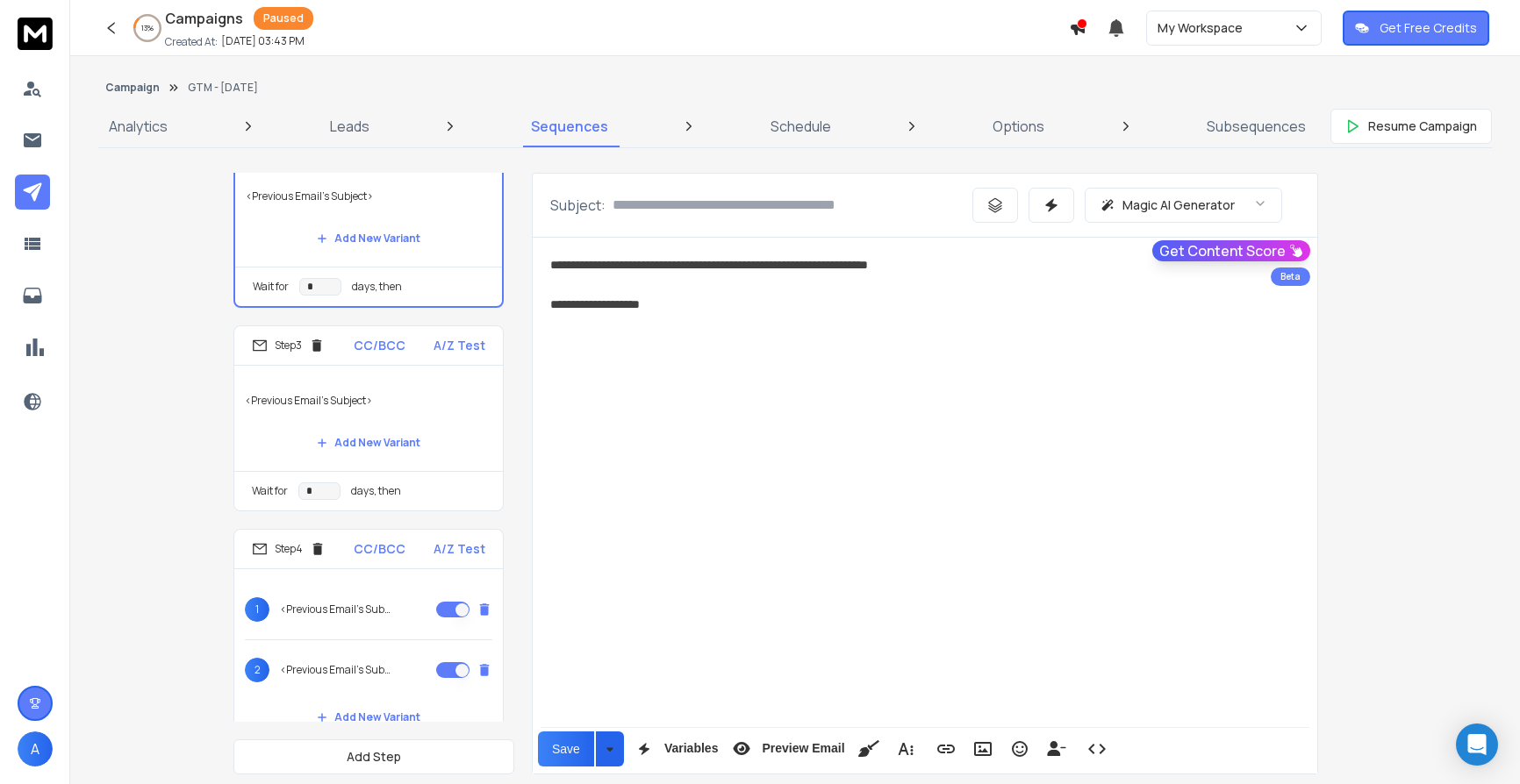
click at [338, 403] on p "<Previous Email's Subject>" at bounding box center [368, 401] width 247 height 49
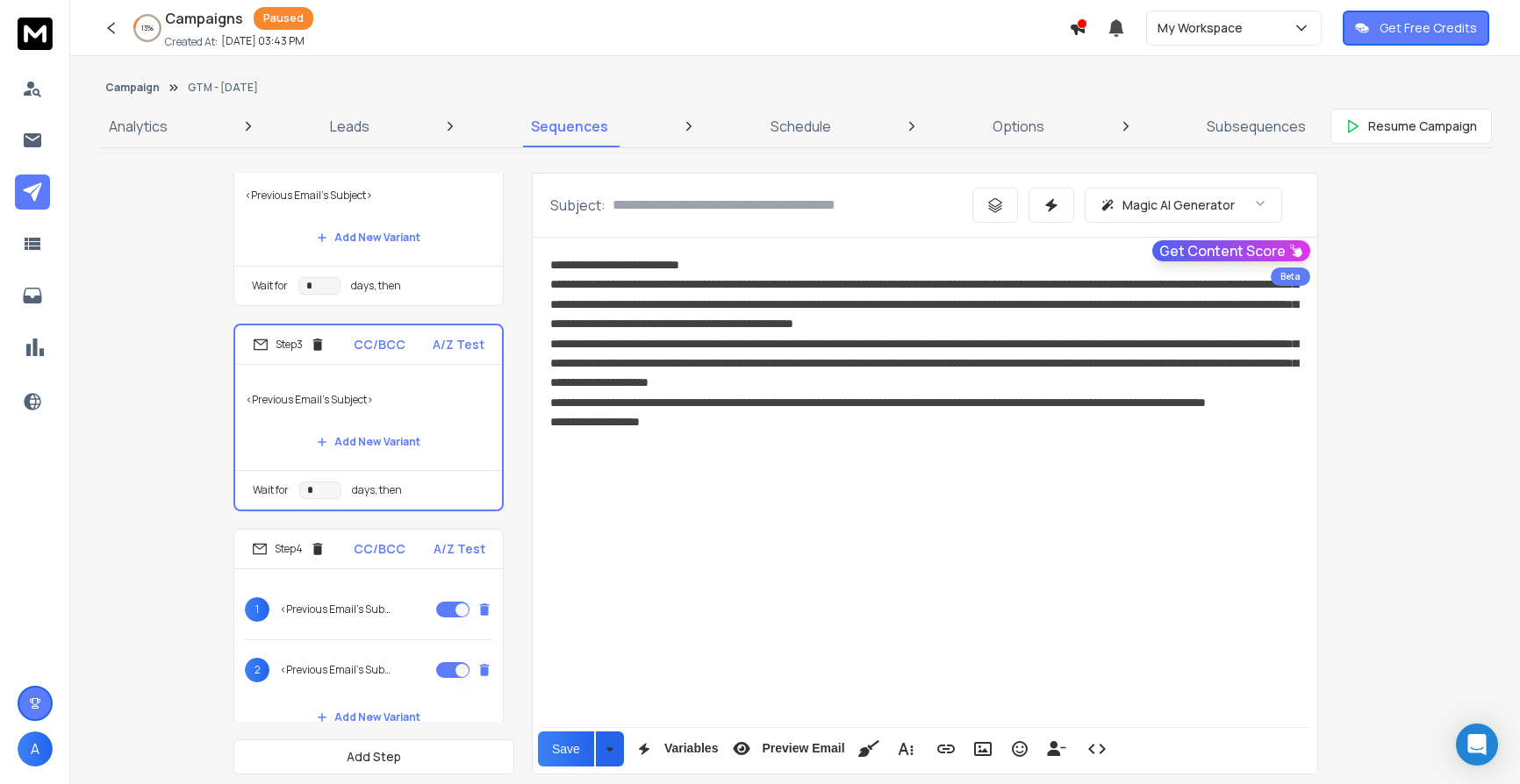
click at [334, 616] on div "1 <Previous Email's Subject>" at bounding box center [318, 610] width 147 height 25
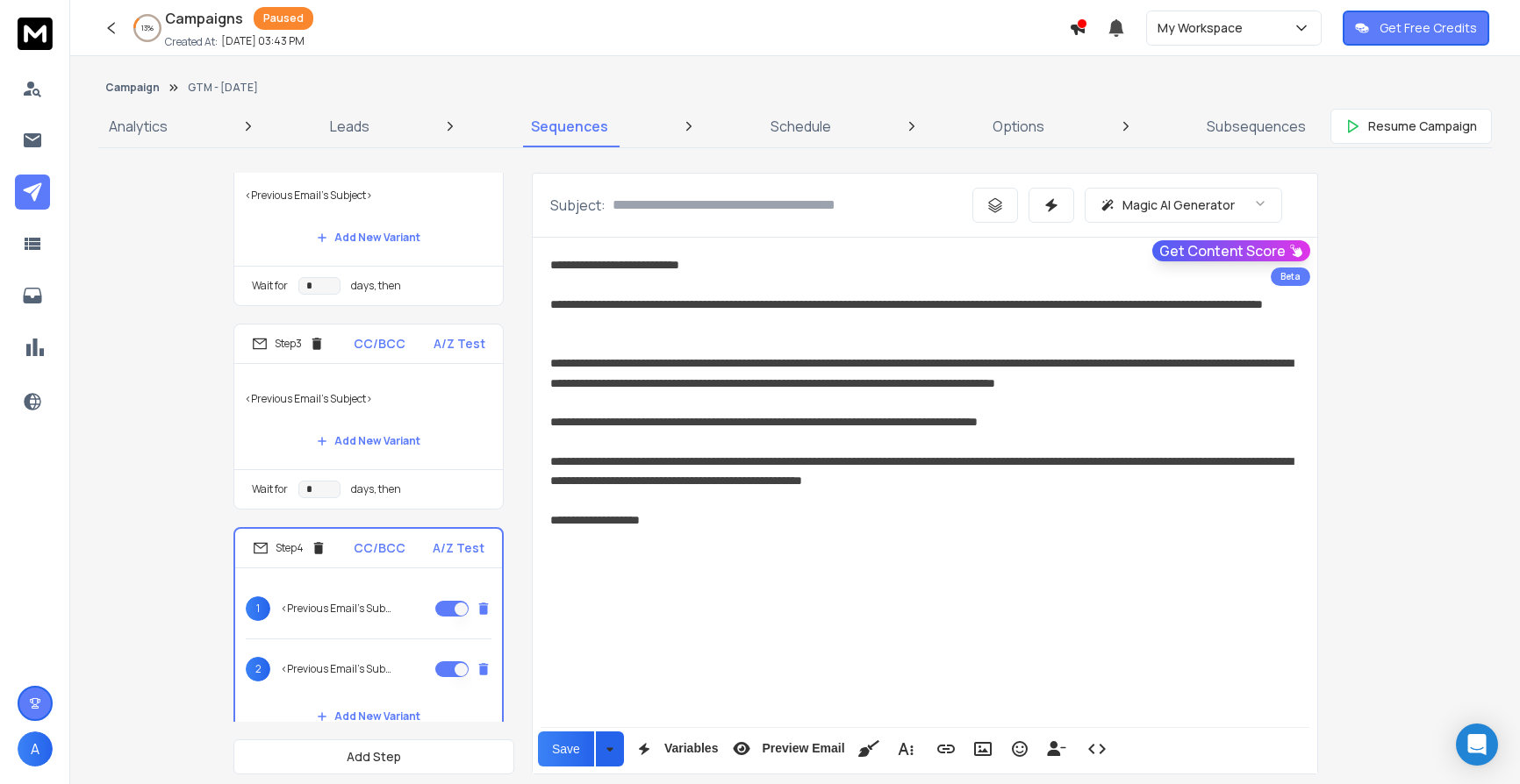
click at [304, 670] on p "<Previous Email's Subject>" at bounding box center [337, 669] width 112 height 14
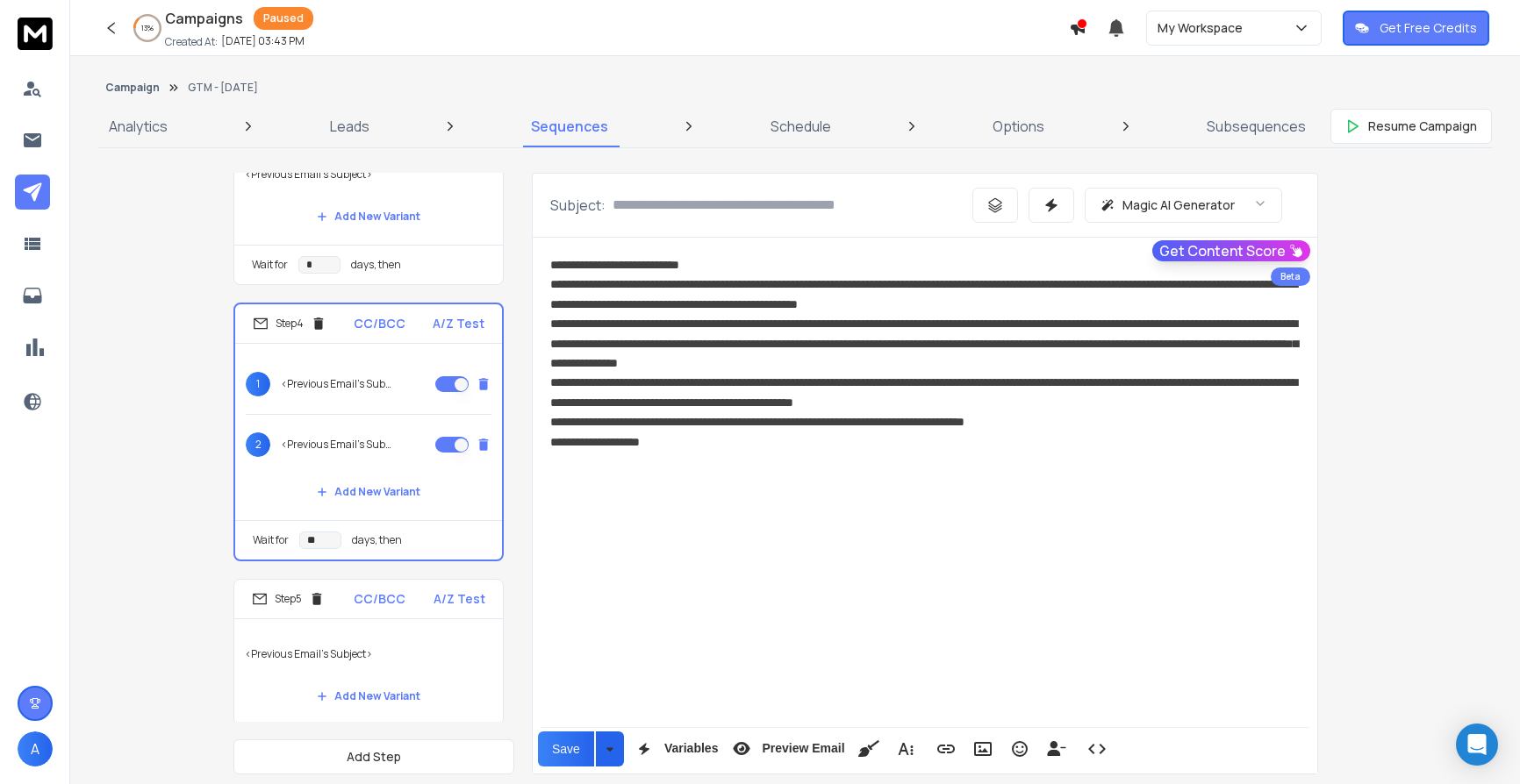
scroll to position [484, 0]
click at [304, 643] on p "<Previous Email's Subject>" at bounding box center [368, 651] width 247 height 49
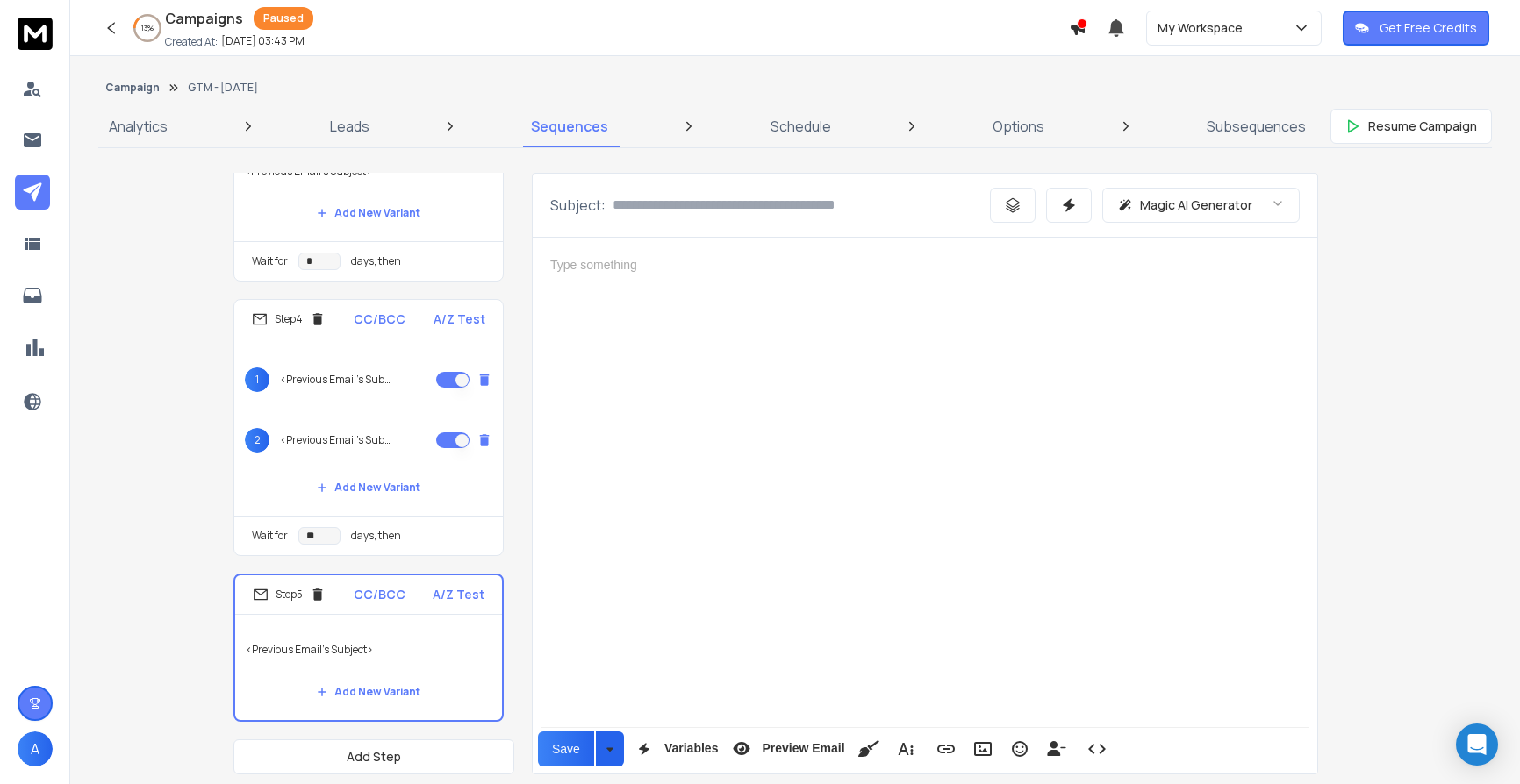
click at [320, 601] on icon at bounding box center [318, 595] width 16 height 16
type input "**********"
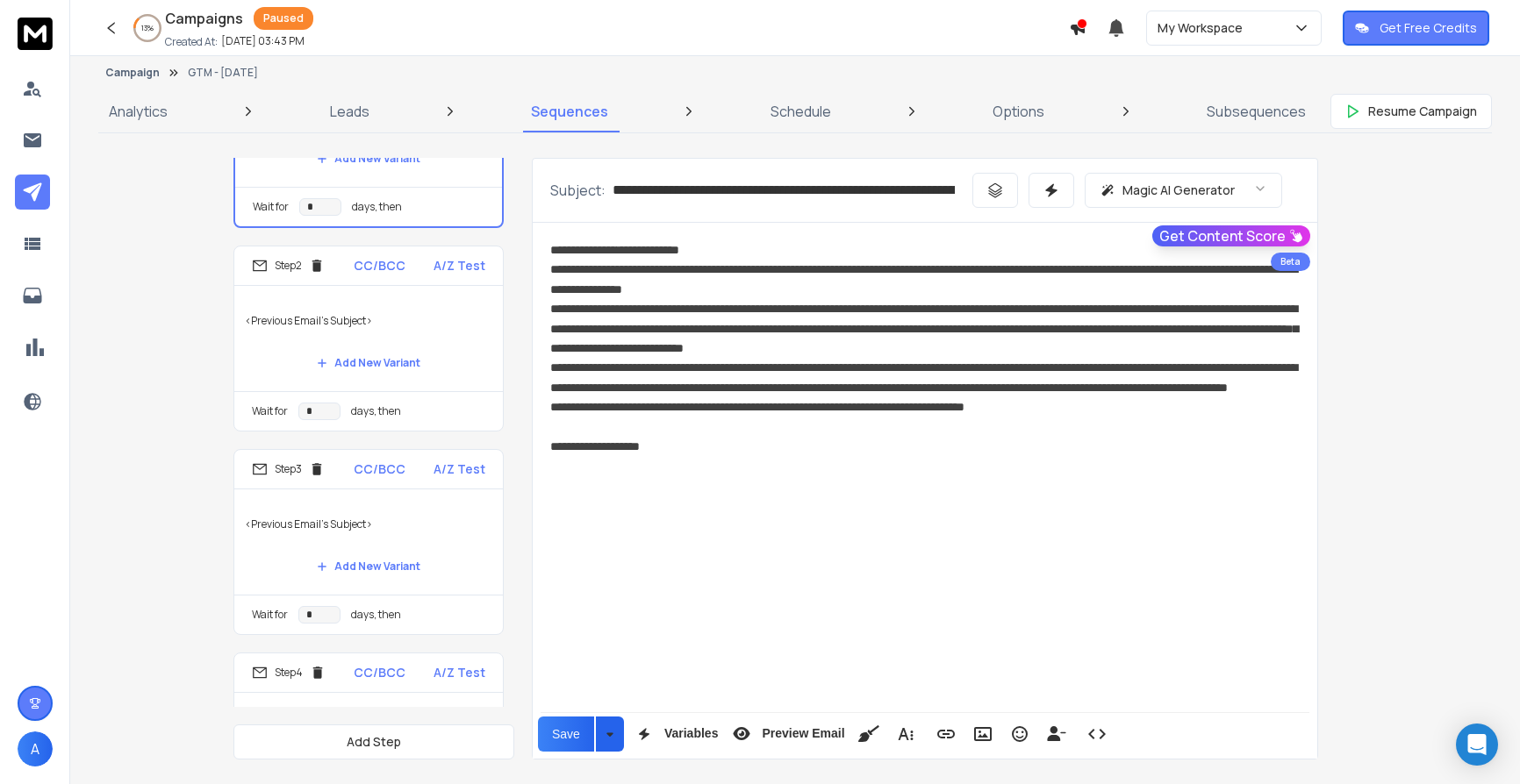
scroll to position [281, 0]
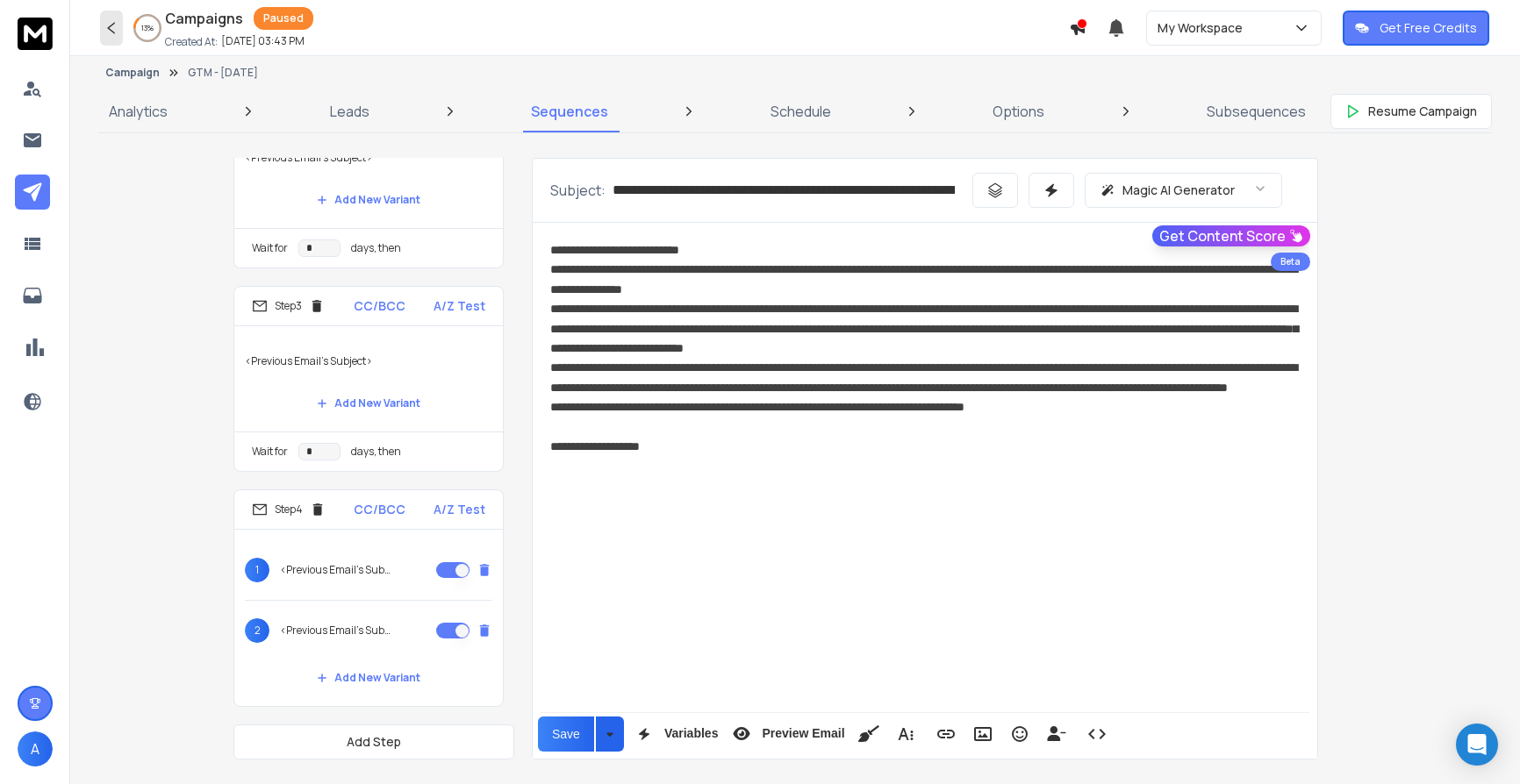
click at [105, 28] on icon at bounding box center [111, 28] width 16 height 16
